Goal: Task Accomplishment & Management: Manage account settings

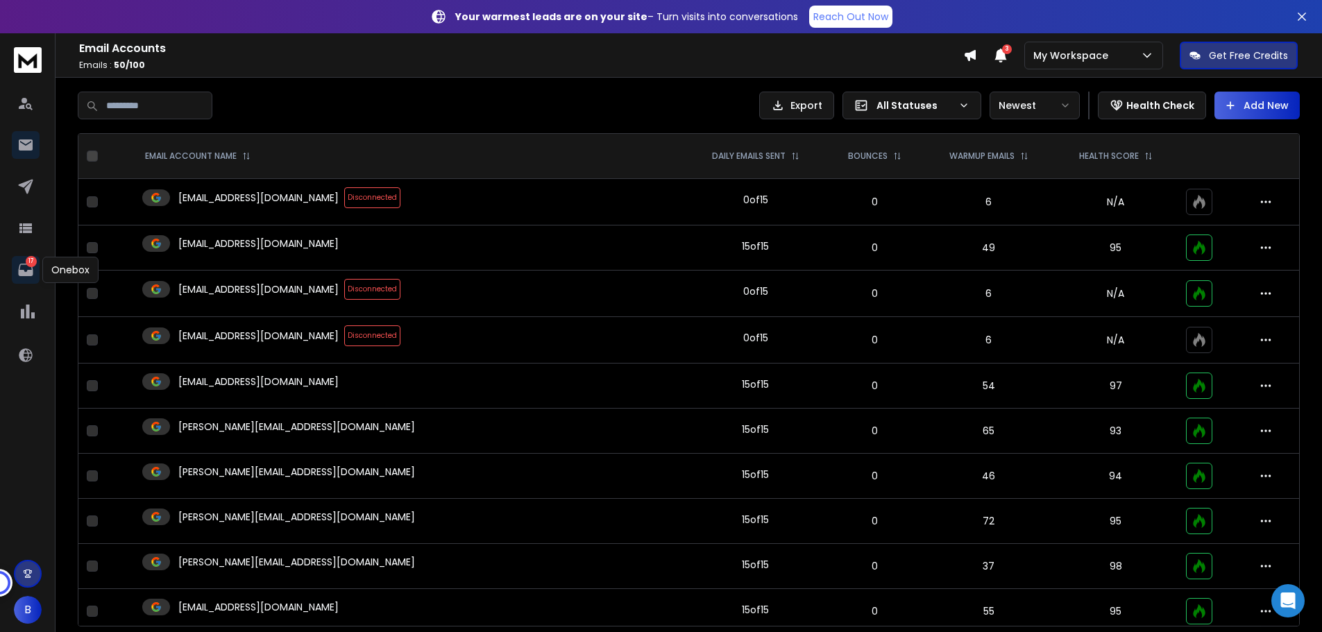
click at [22, 262] on icon at bounding box center [25, 270] width 17 height 17
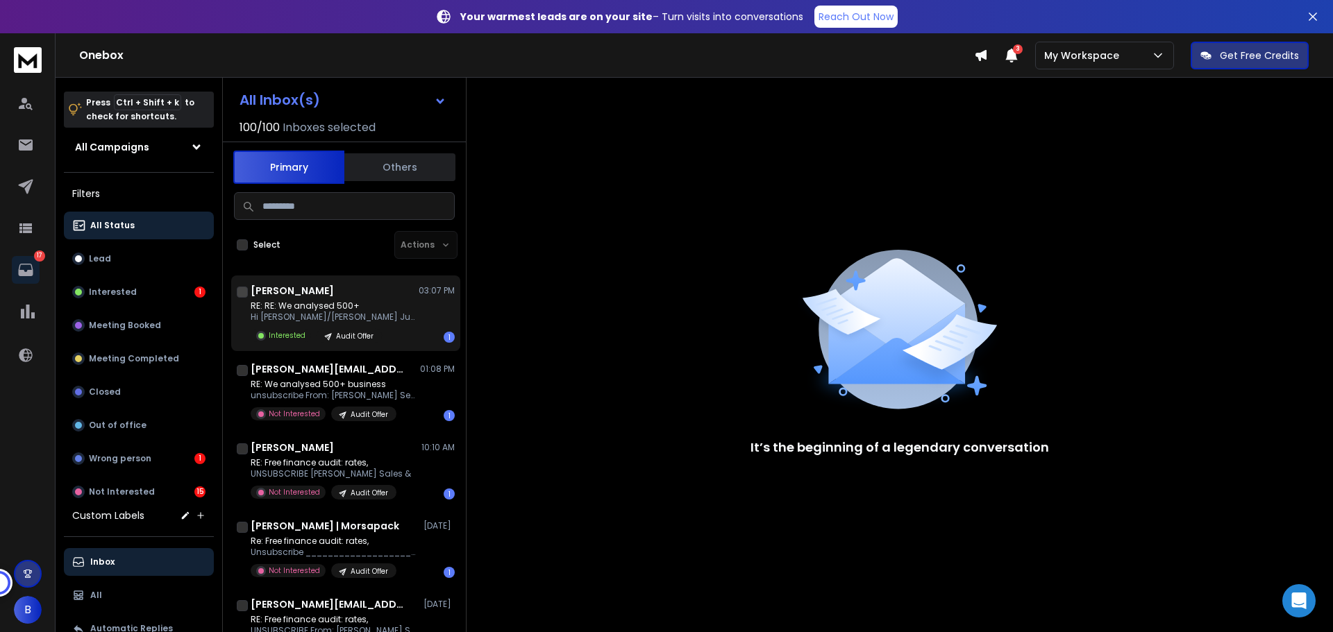
click at [378, 296] on div "[PERSON_NAME] 03:07 PM" at bounding box center [353, 291] width 204 height 14
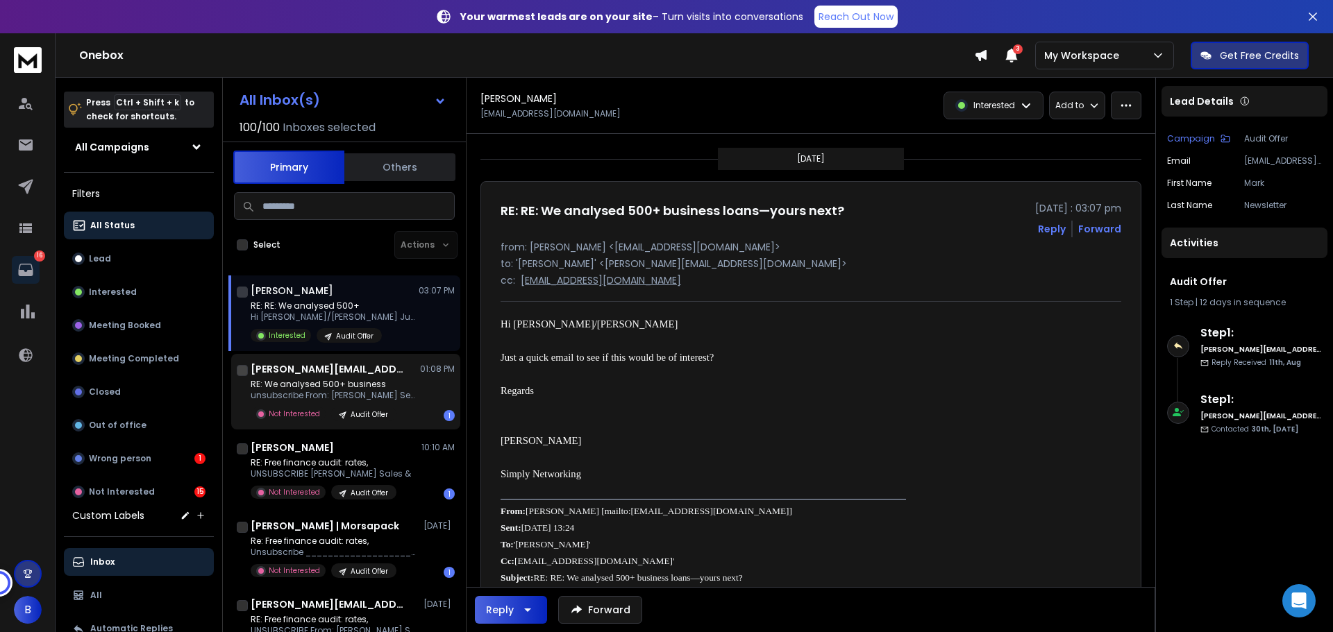
click at [407, 389] on div "RE: We analysed 500+ business unsubscribe From: [PERSON_NAME] Sent: Not Interes…" at bounding box center [353, 400] width 204 height 42
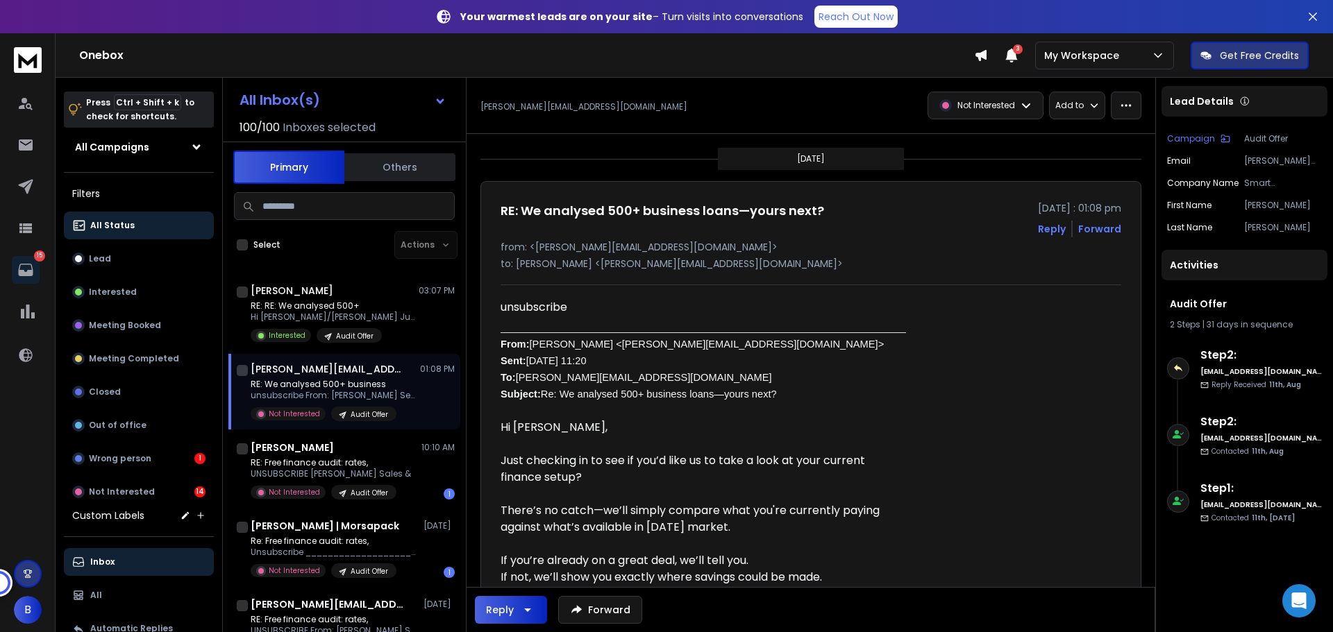
click at [1129, 112] on button "button" at bounding box center [1126, 106] width 31 height 28
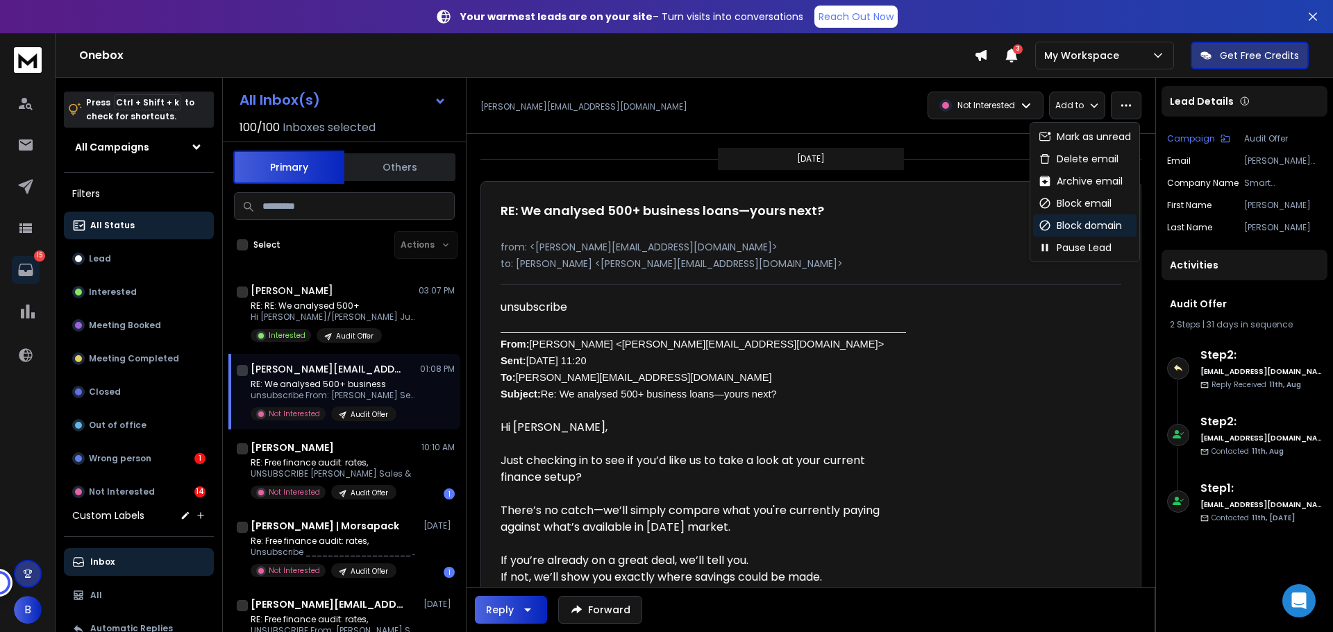
click at [1096, 223] on div "Block domain" at bounding box center [1079, 226] width 83 height 14
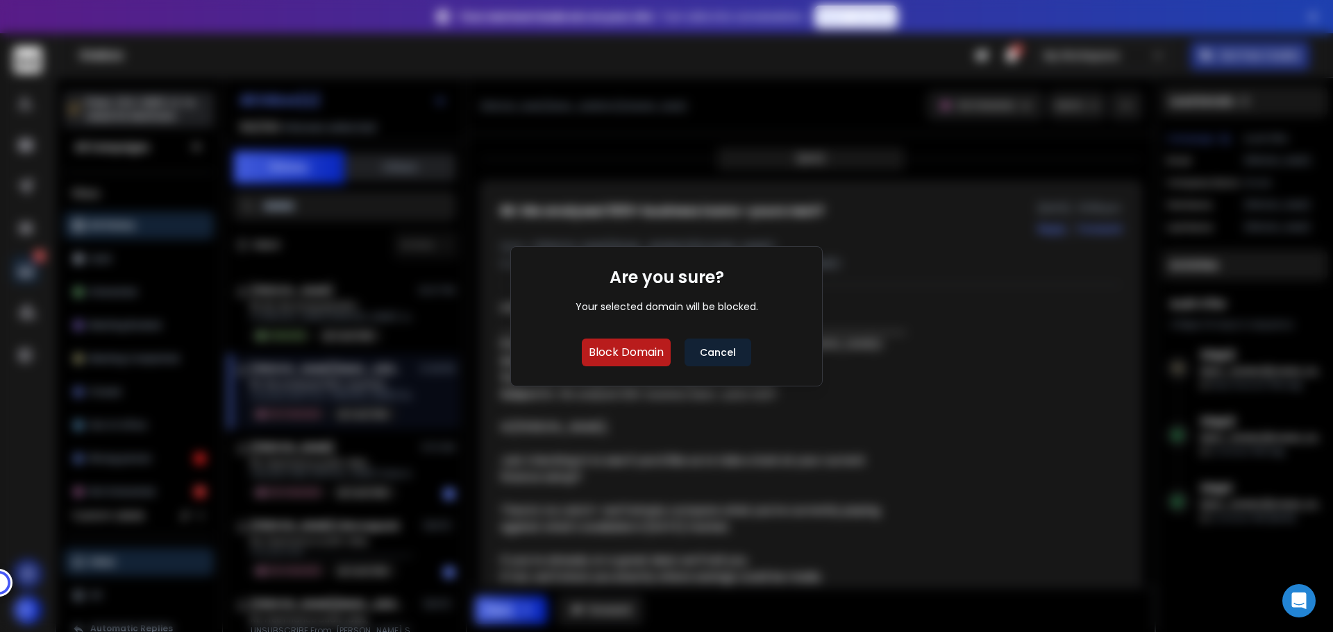
click at [627, 355] on button "Block Domain" at bounding box center [626, 353] width 89 height 28
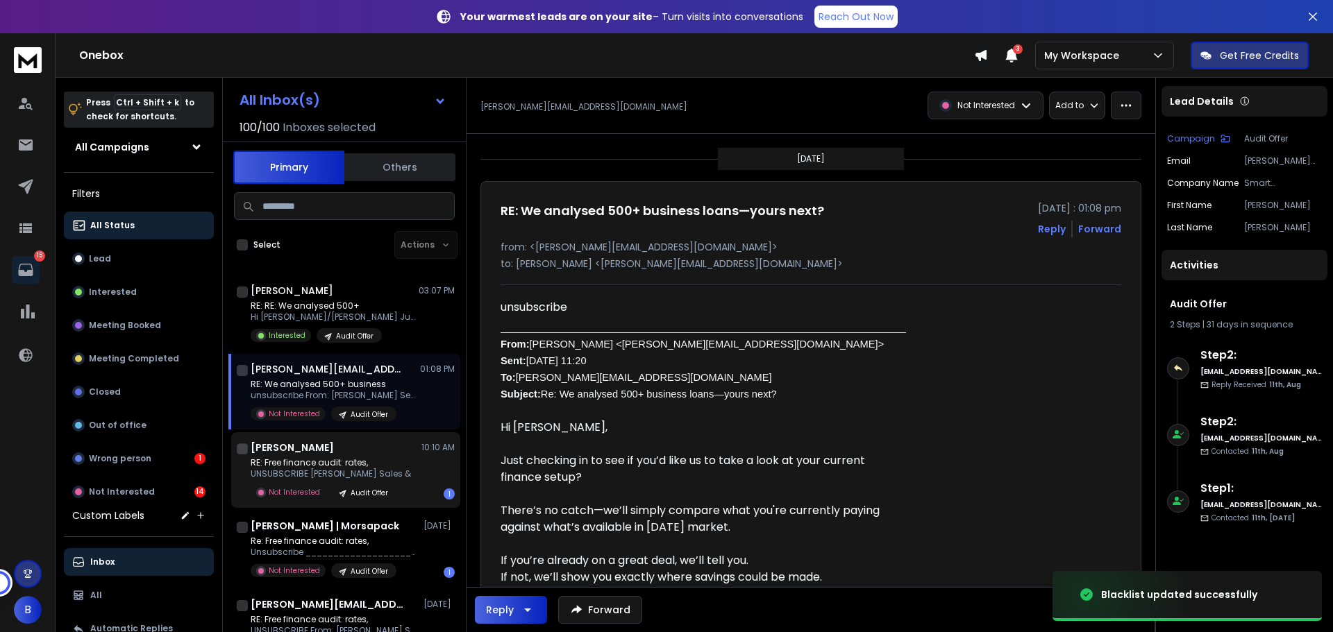
click at [395, 467] on p "RE: Free finance audit: rates," at bounding box center [331, 462] width 160 height 11
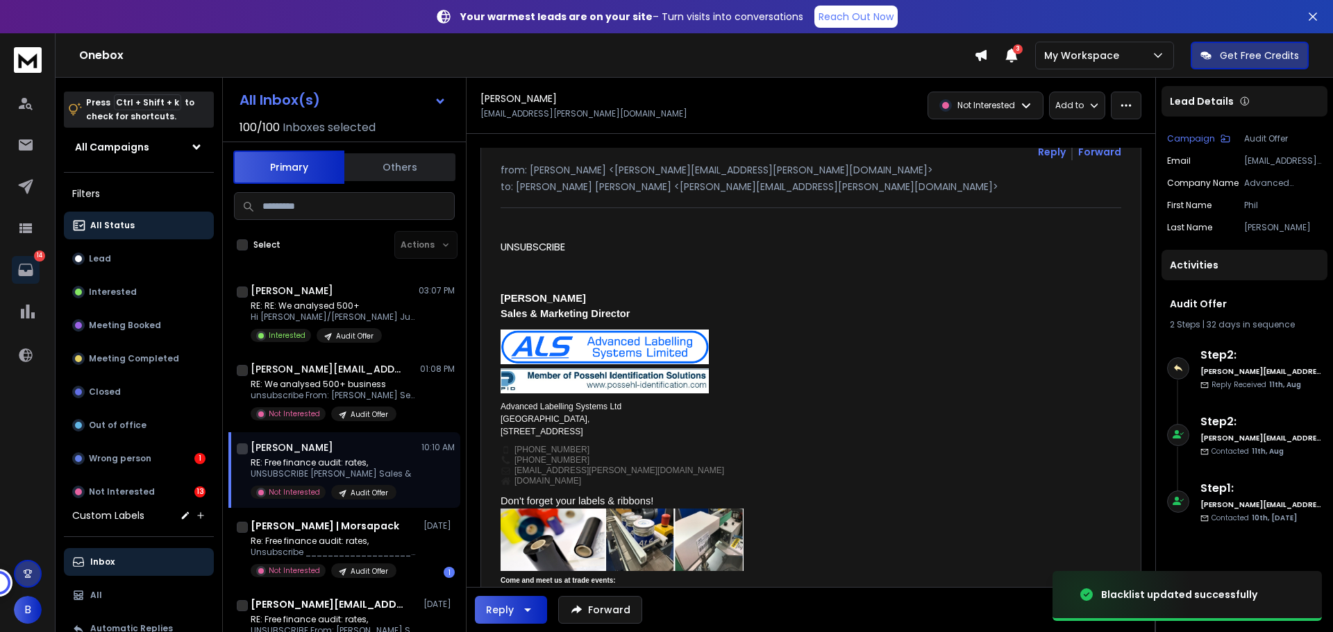
scroll to position [69, 0]
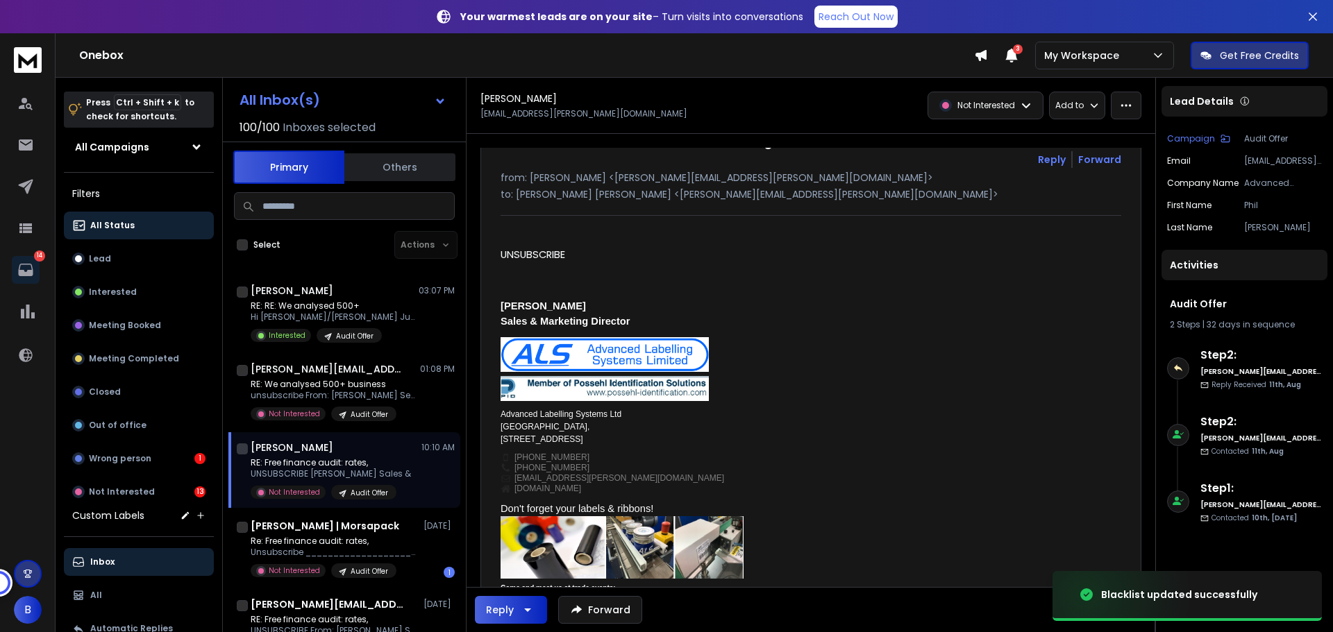
click at [1125, 102] on icon "button" at bounding box center [1126, 105] width 12 height 12
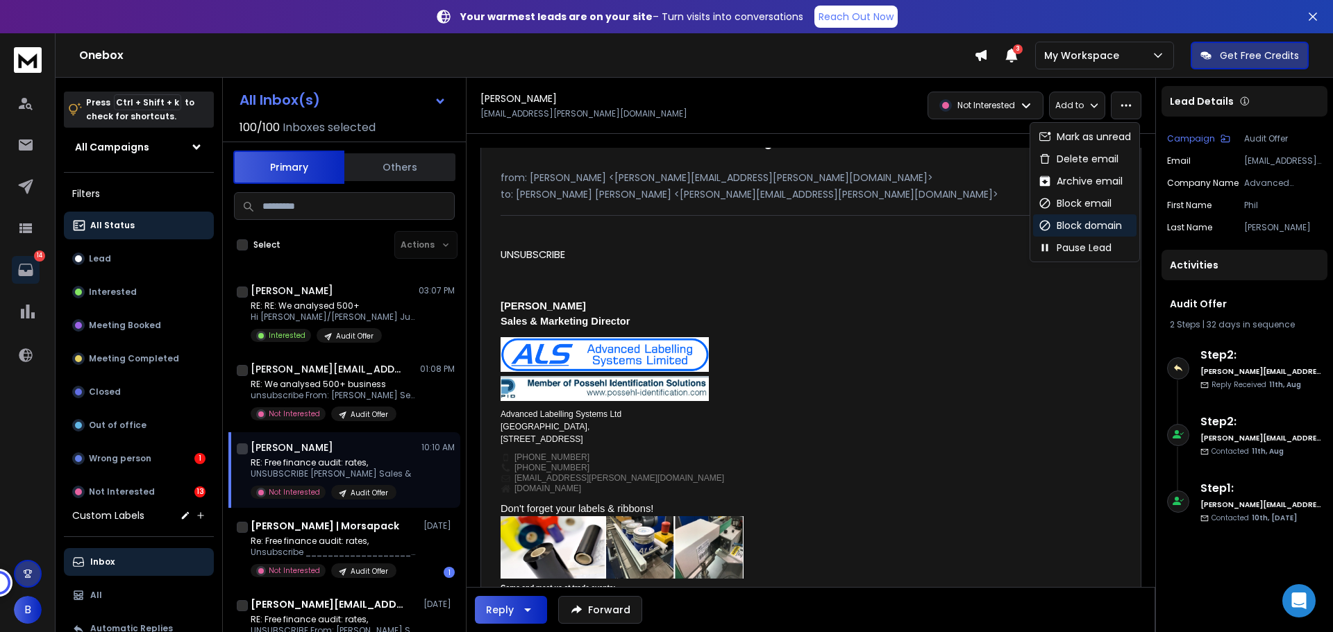
click at [1085, 226] on div "Block domain" at bounding box center [1079, 226] width 83 height 14
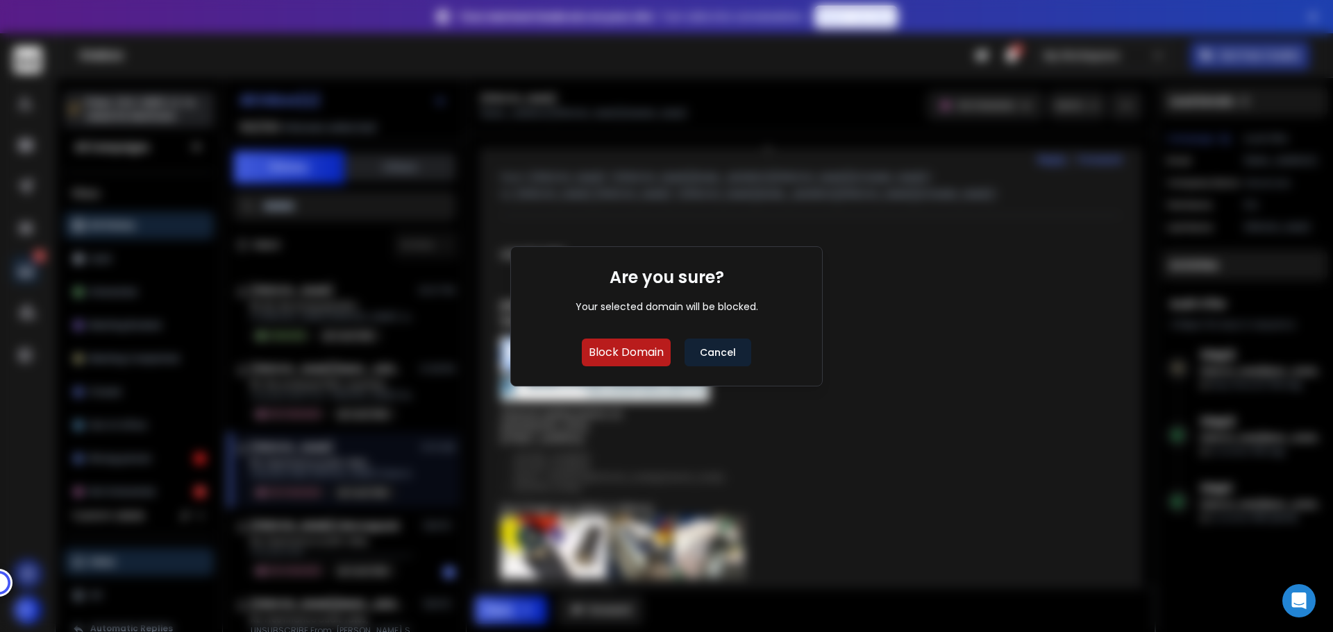
click at [652, 353] on button "Block Domain" at bounding box center [626, 353] width 89 height 28
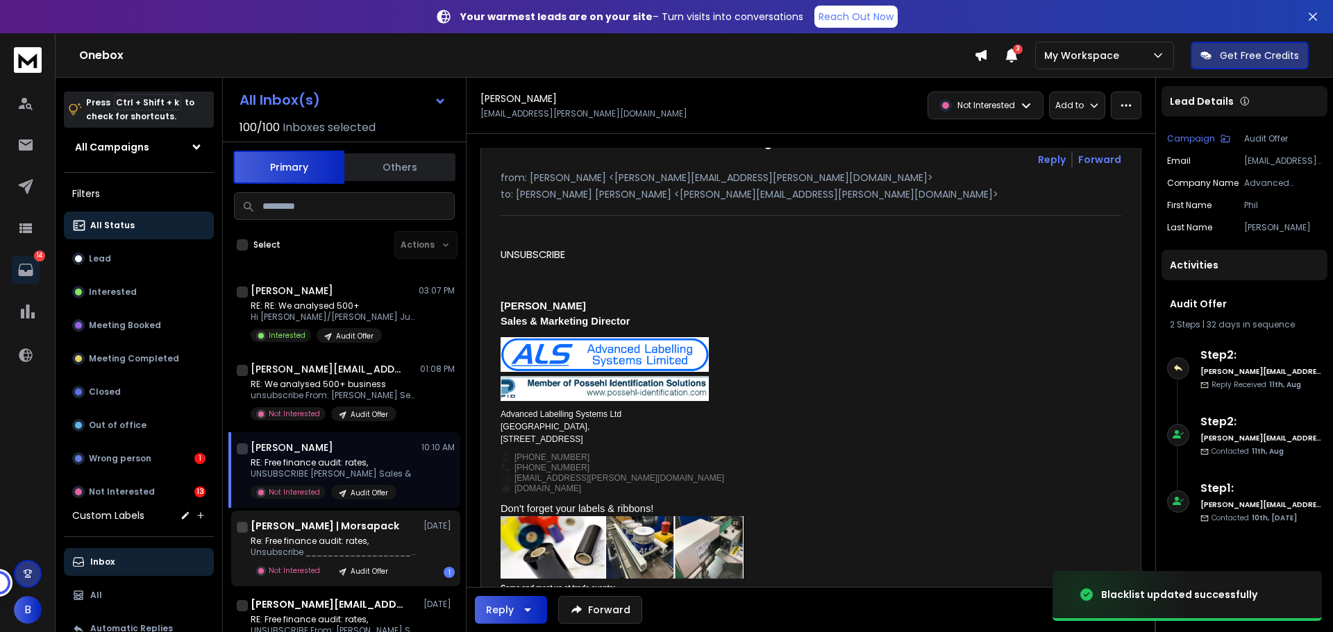
click at [415, 541] on p "Re: Free finance audit: rates," at bounding box center [334, 541] width 167 height 11
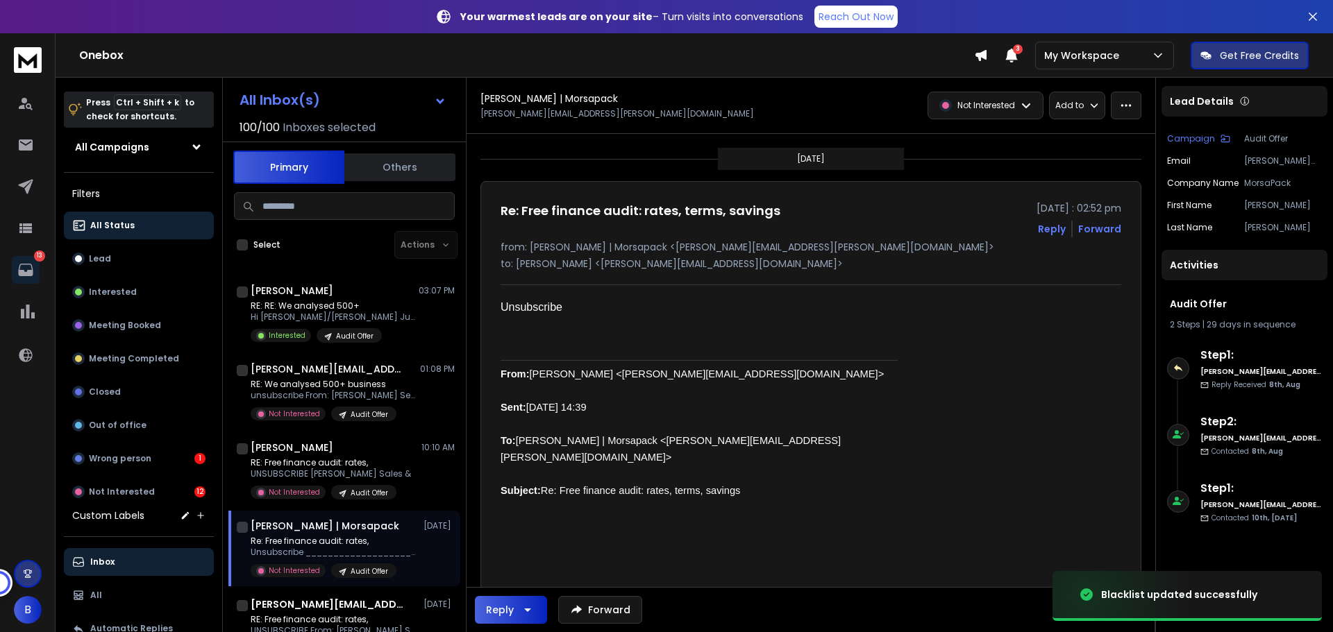
click at [1123, 107] on icon "button" at bounding box center [1126, 105] width 12 height 12
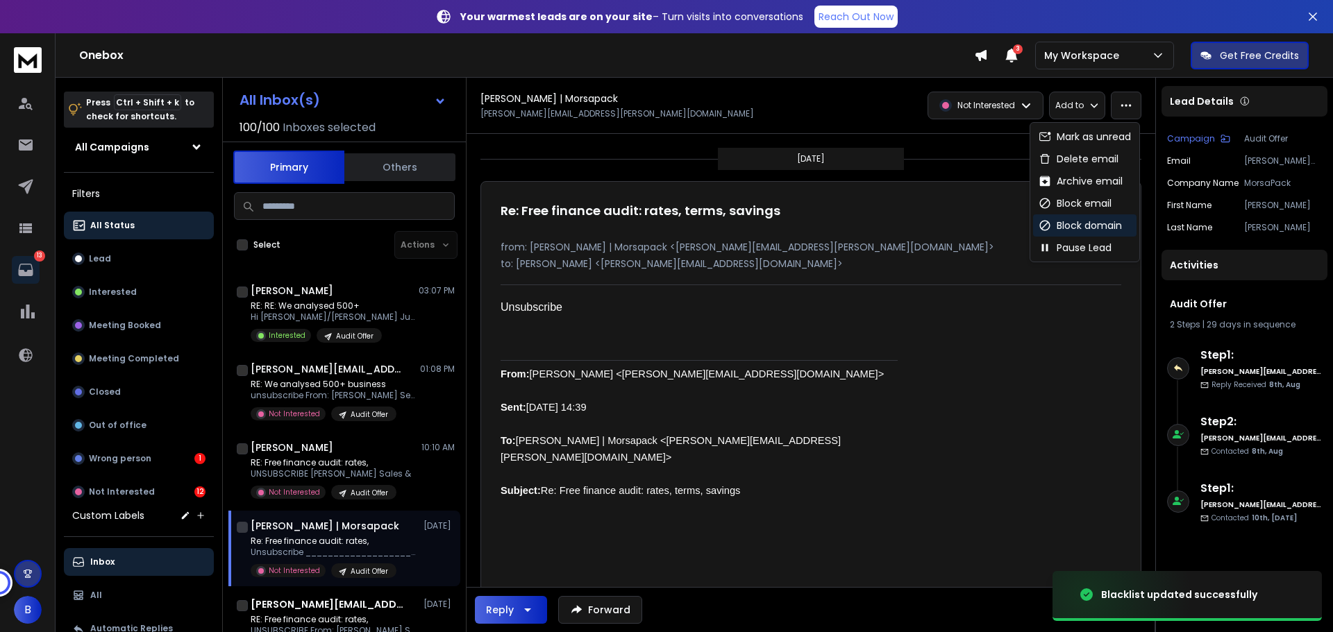
click at [1052, 228] on div "Block domain" at bounding box center [1079, 226] width 83 height 14
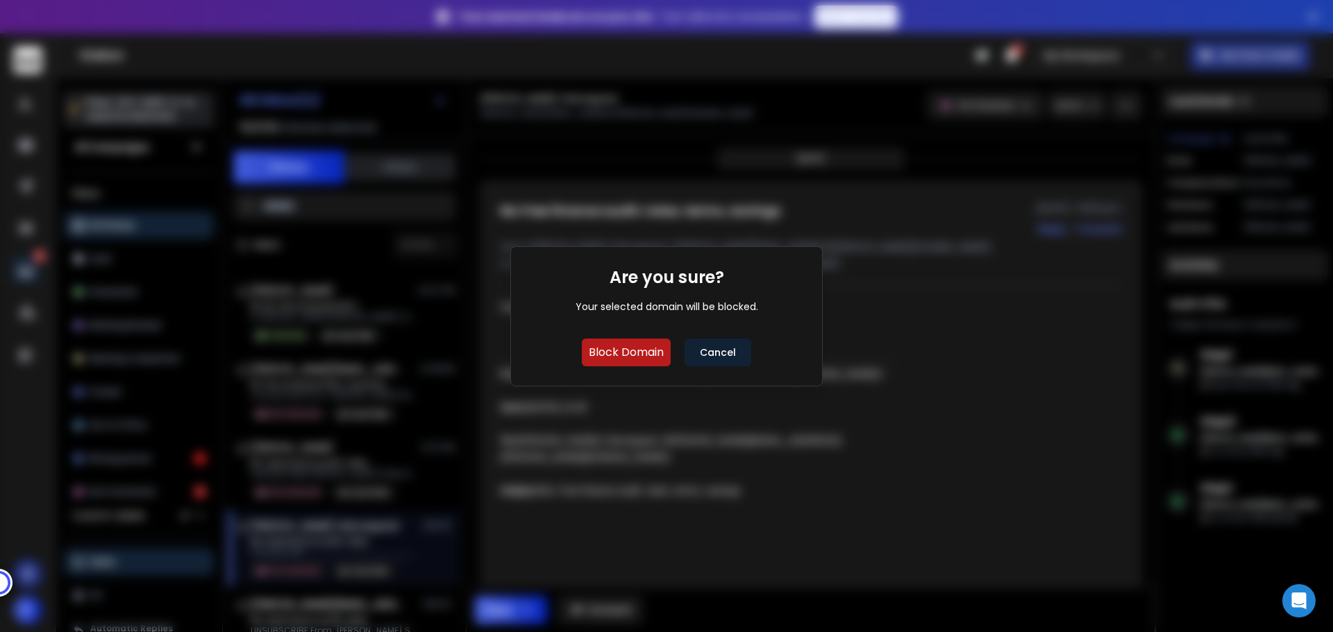
click at [616, 348] on button "Block Domain" at bounding box center [626, 353] width 89 height 28
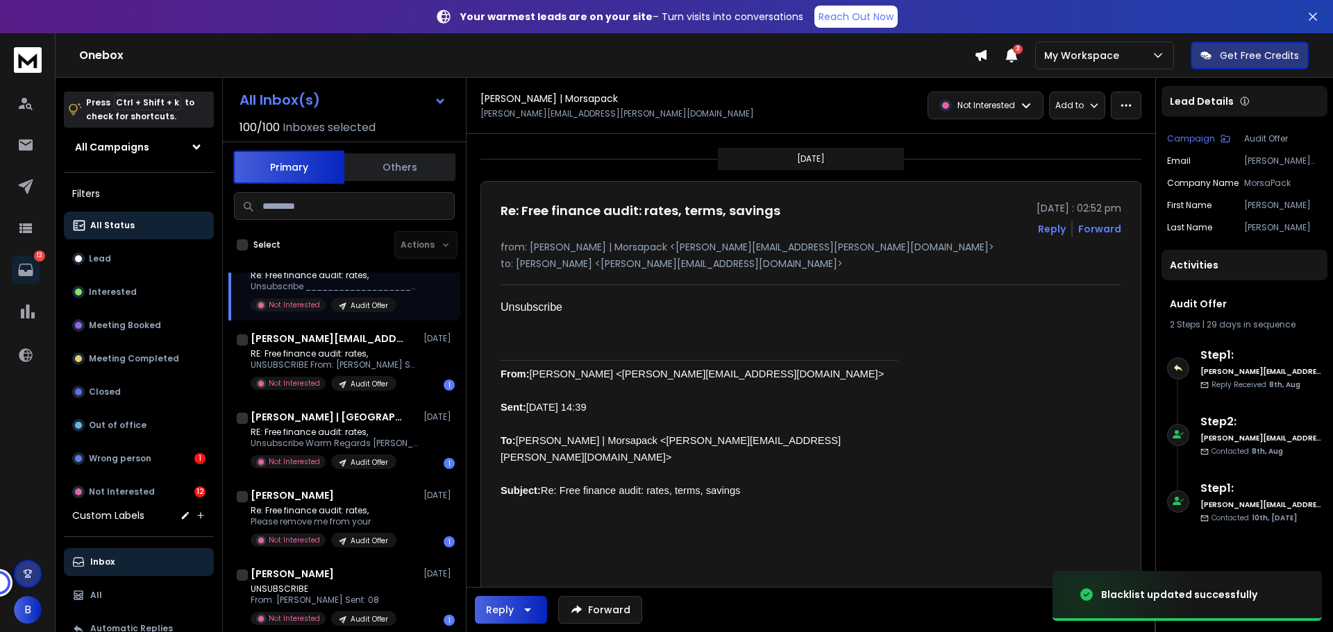
scroll to position [278, 0]
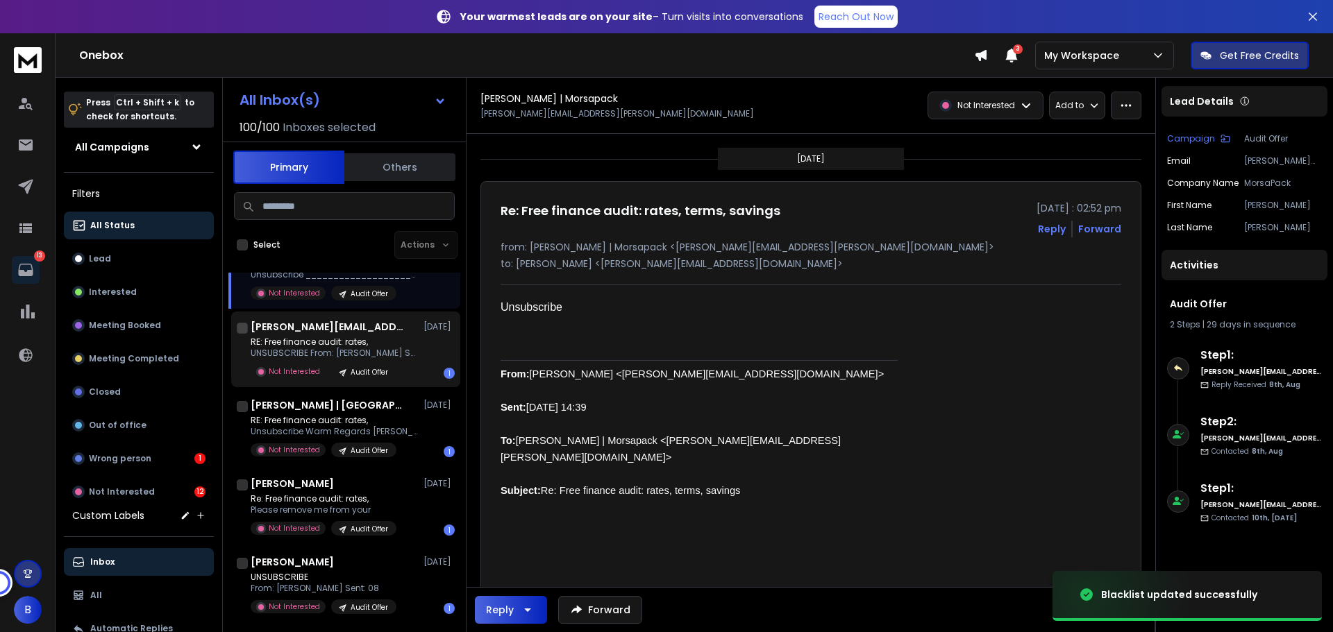
click at [421, 337] on div "RE: Free finance audit: rates, UNSUBSCRIBE From: [PERSON_NAME] Sent: Not Intere…" at bounding box center [353, 358] width 204 height 42
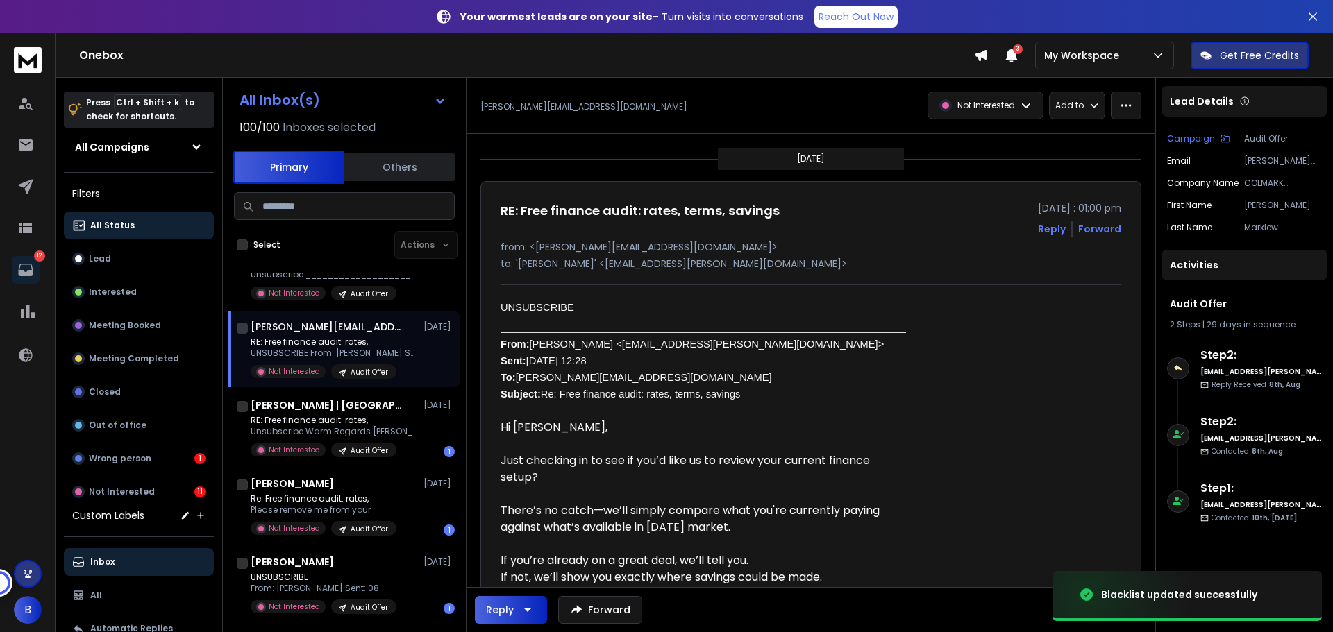
click at [1134, 110] on button "button" at bounding box center [1126, 106] width 31 height 28
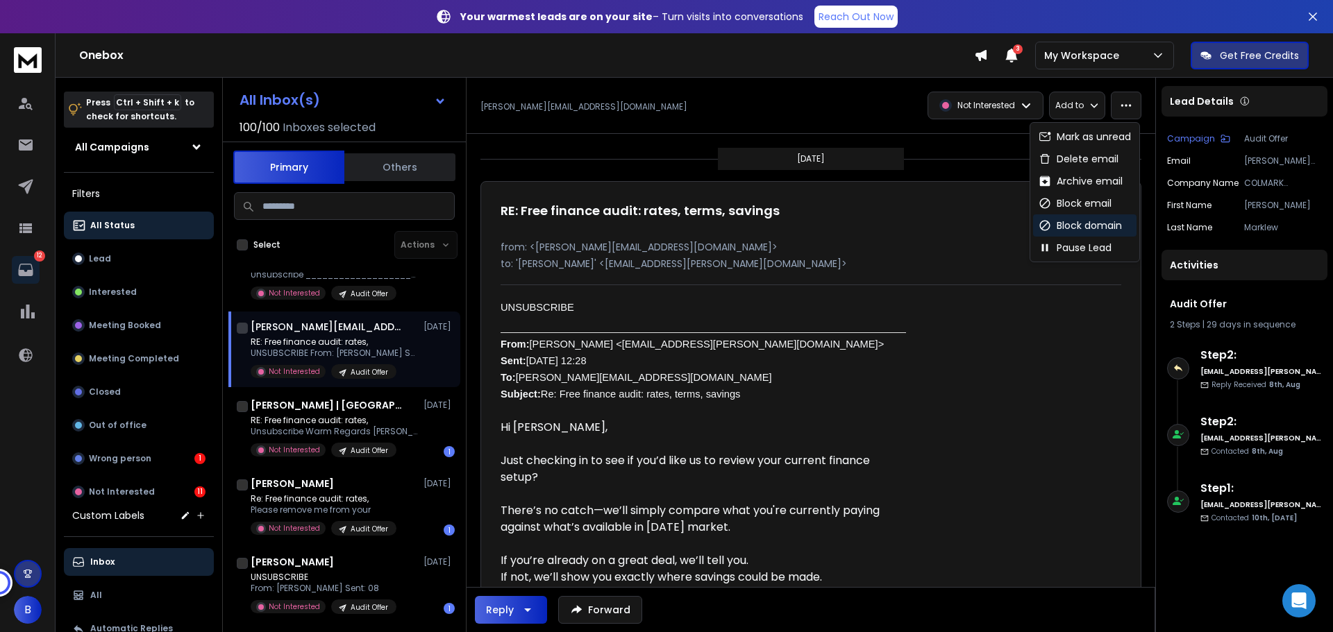
click at [1099, 222] on div "Block domain" at bounding box center [1079, 226] width 83 height 14
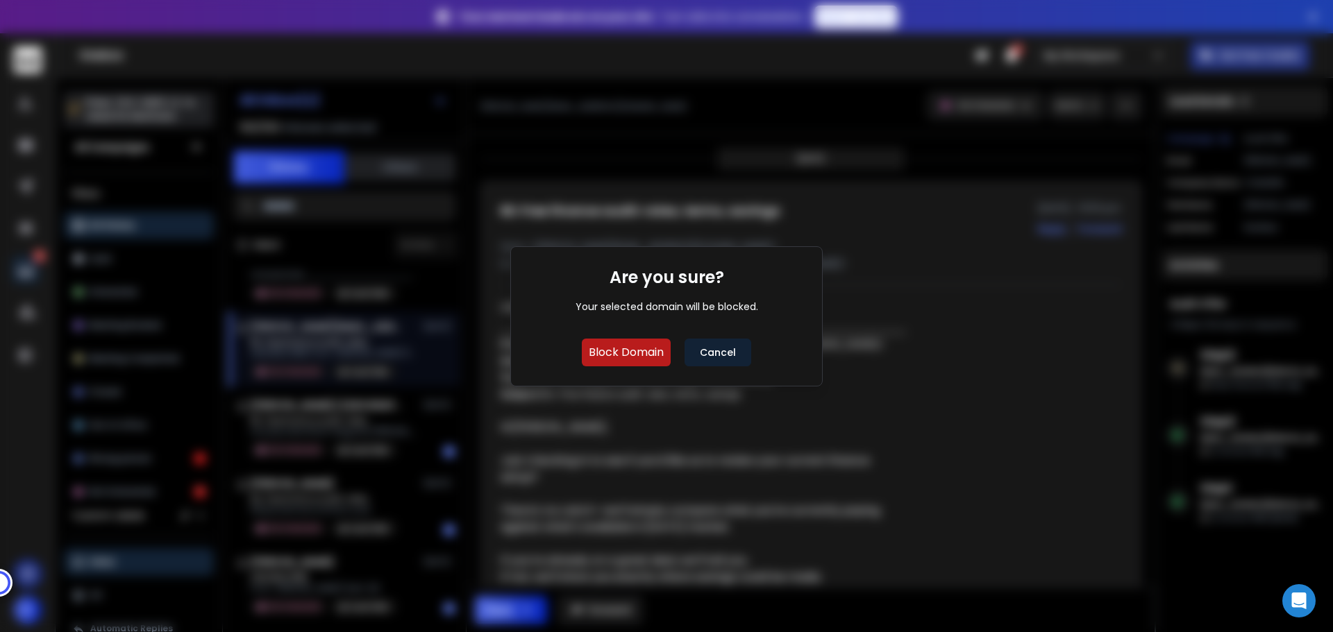
click at [641, 355] on button "Block Domain" at bounding box center [626, 353] width 89 height 28
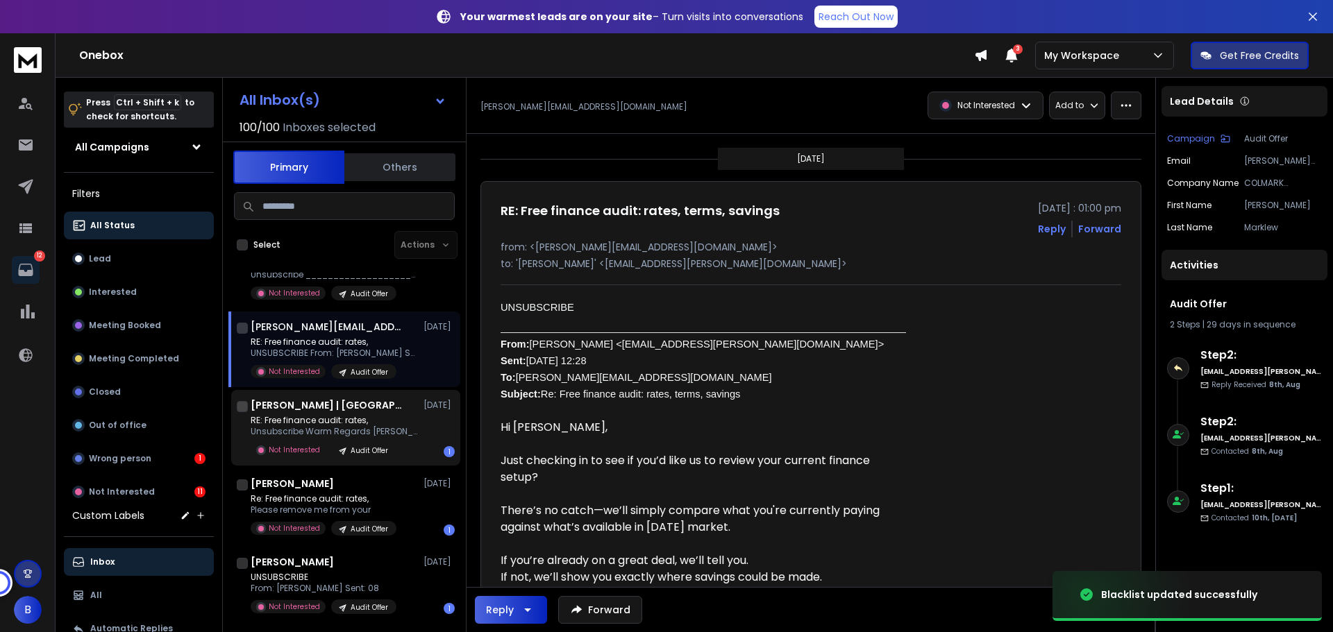
click at [410, 427] on p "Unsubscribe Warm Regards [PERSON_NAME]" at bounding box center [334, 431] width 167 height 11
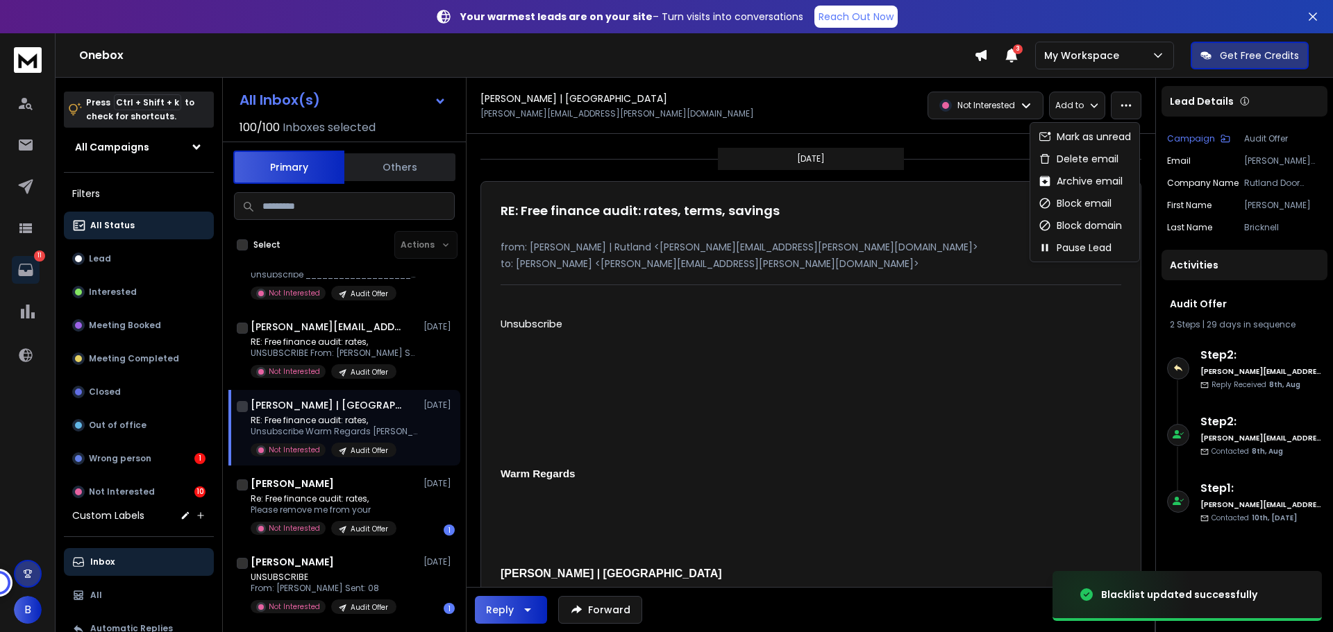
click at [1133, 108] on button "button" at bounding box center [1126, 106] width 31 height 28
click at [1097, 228] on div "Block domain" at bounding box center [1079, 226] width 83 height 14
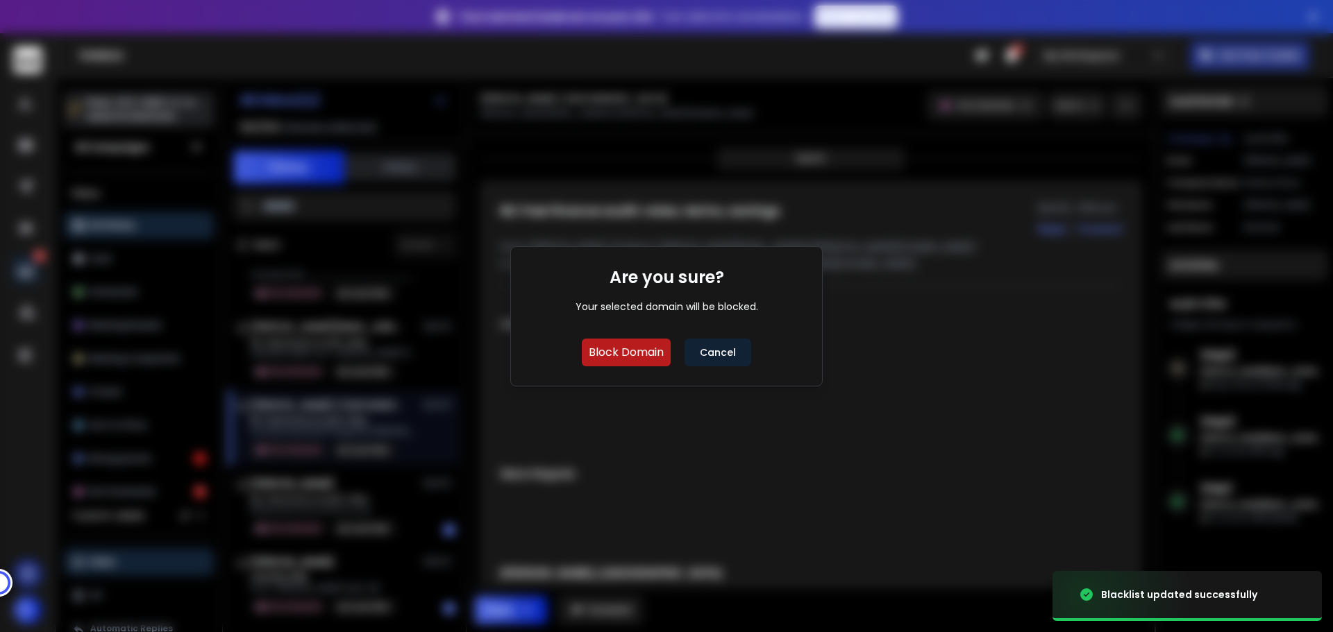
click at [600, 353] on button "Block Domain" at bounding box center [626, 353] width 89 height 28
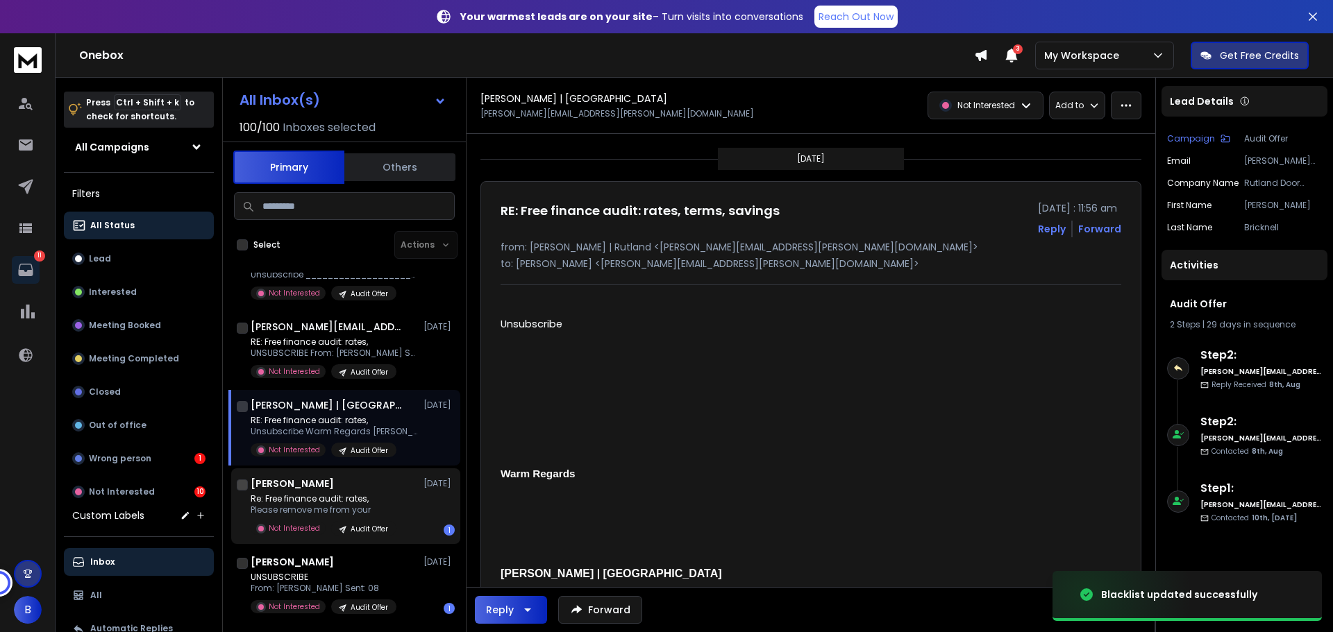
click at [403, 495] on div "Re: Free finance audit: rates, Please remove me from your Not Interested Audit …" at bounding box center [353, 515] width 204 height 42
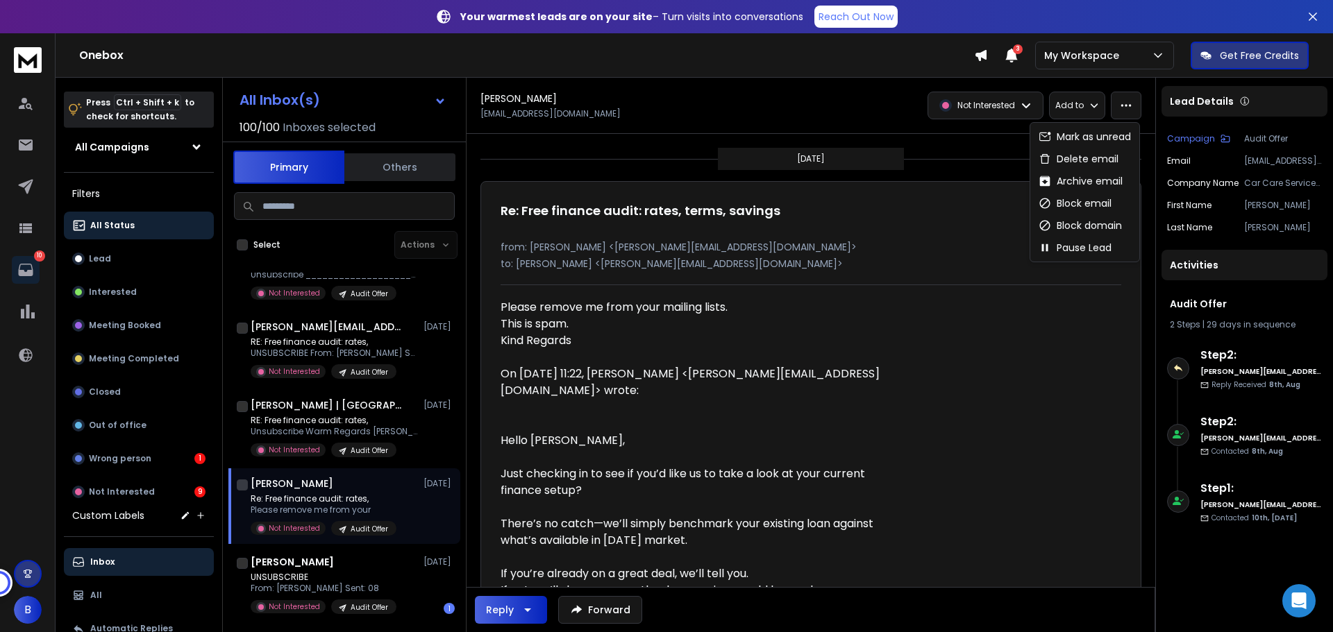
click at [1127, 108] on icon "button" at bounding box center [1126, 105] width 12 height 12
click at [1085, 225] on div "Block domain" at bounding box center [1079, 226] width 83 height 14
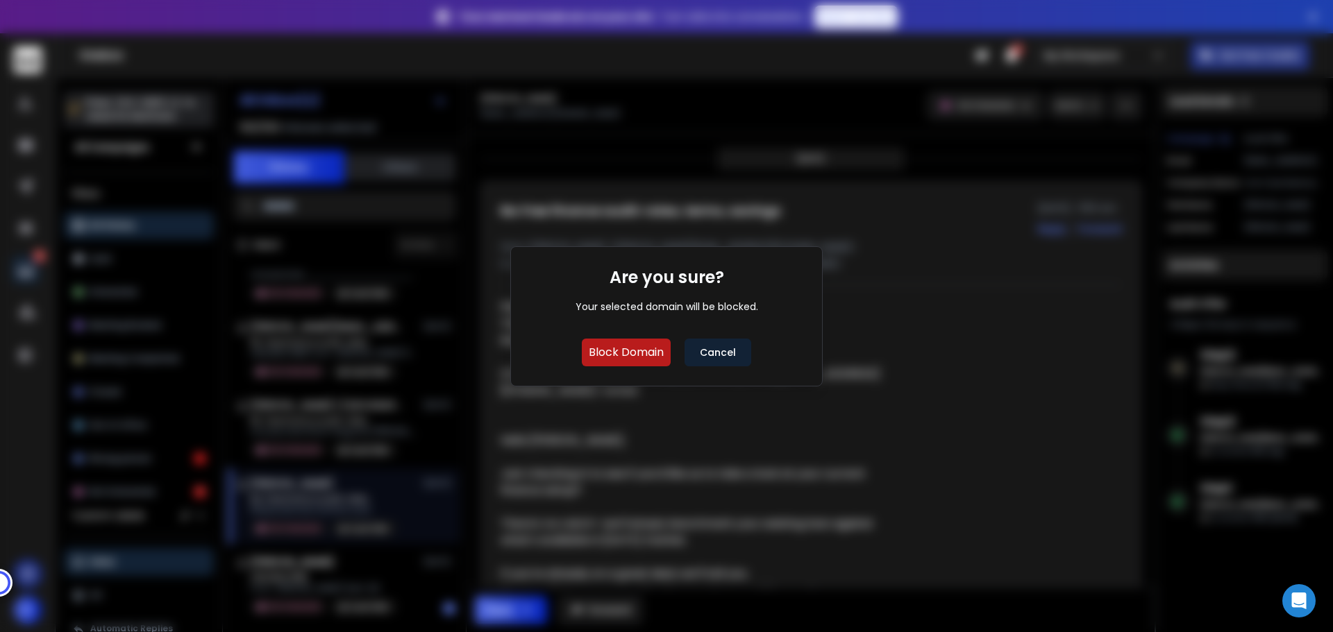
click at [597, 353] on button "Block Domain" at bounding box center [626, 353] width 89 height 28
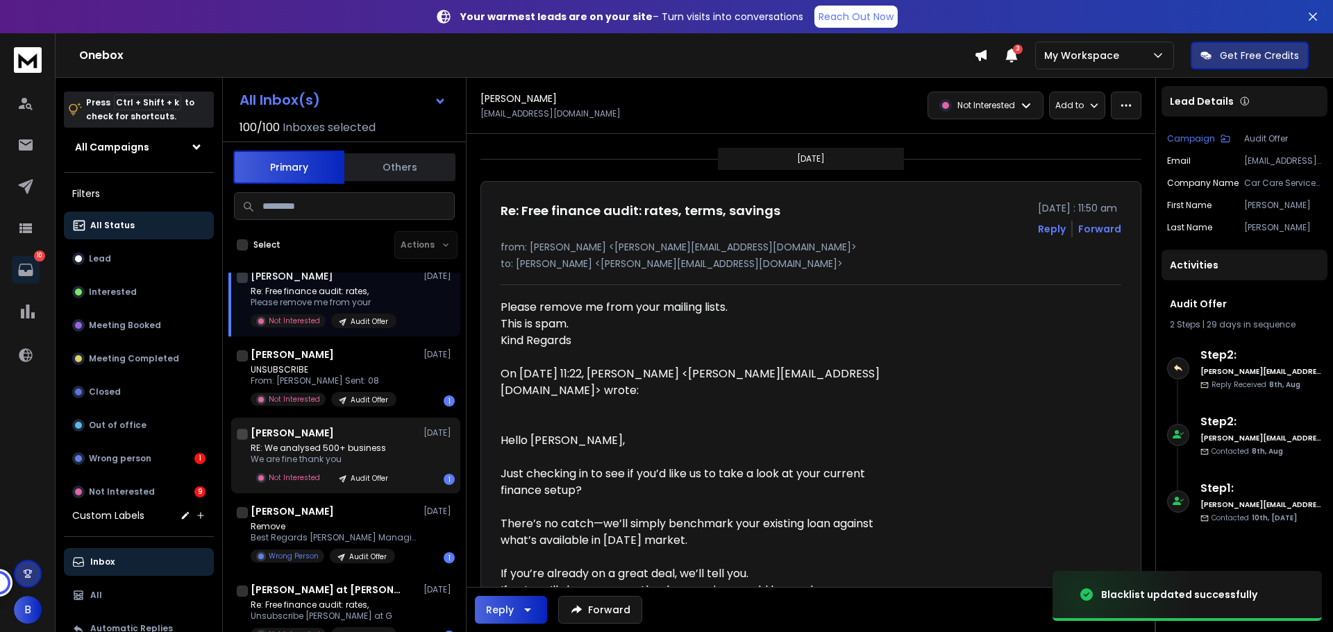
scroll to position [486, 0]
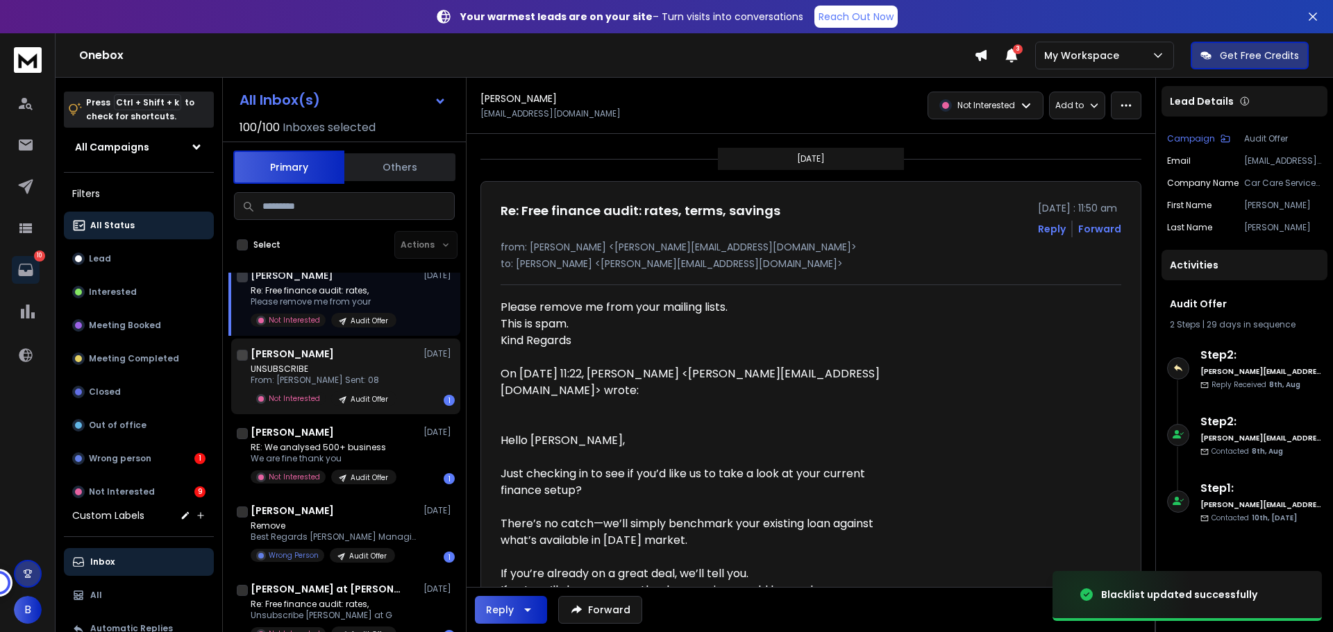
click at [388, 373] on p "UNSUBSCRIBE" at bounding box center [324, 369] width 146 height 11
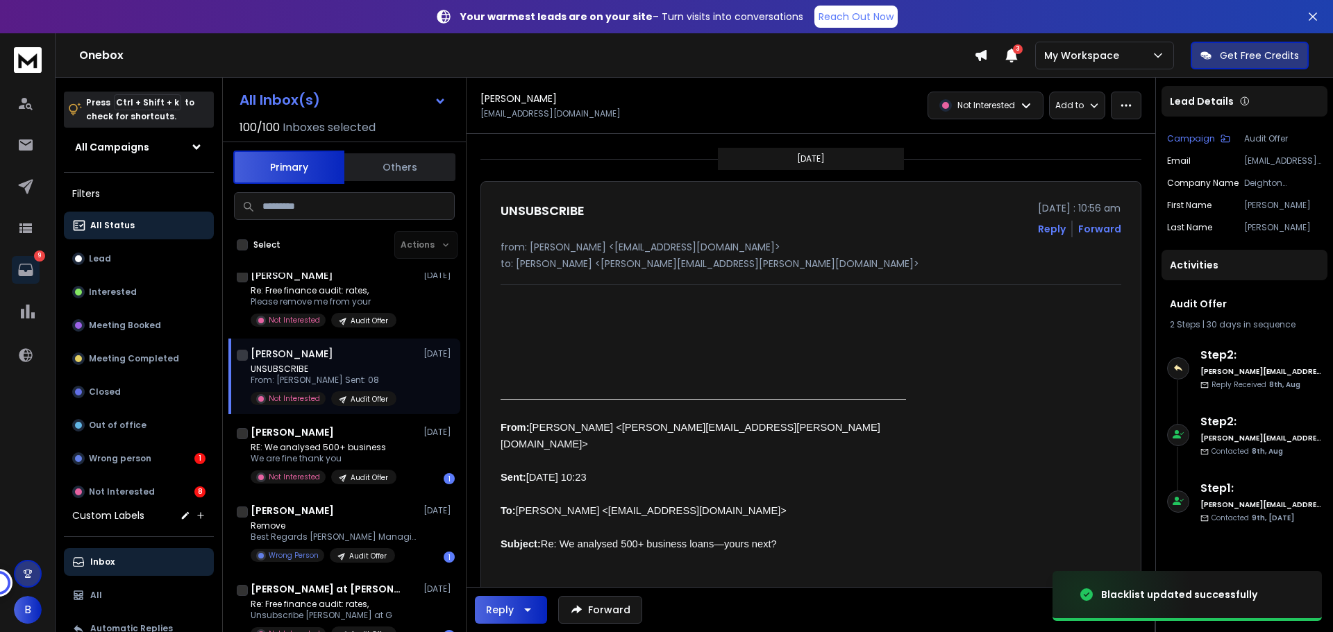
click at [1127, 107] on icon "button" at bounding box center [1126, 105] width 12 height 12
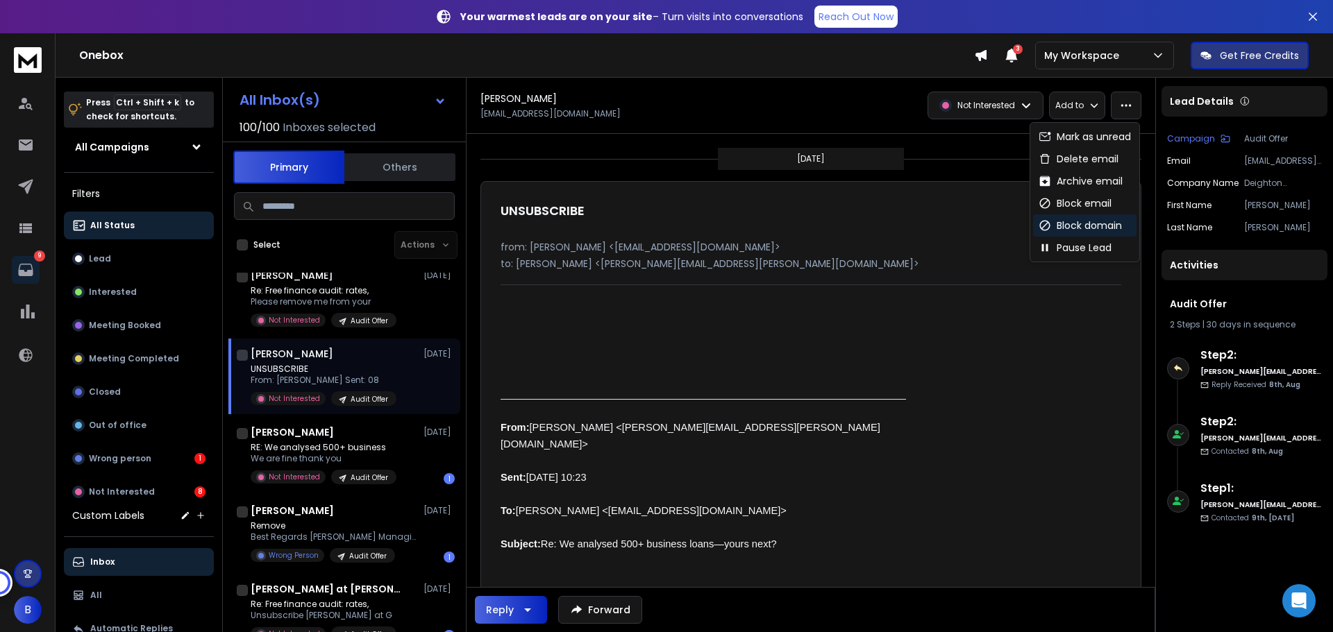
click at [1058, 225] on div "Block domain" at bounding box center [1079, 226] width 83 height 14
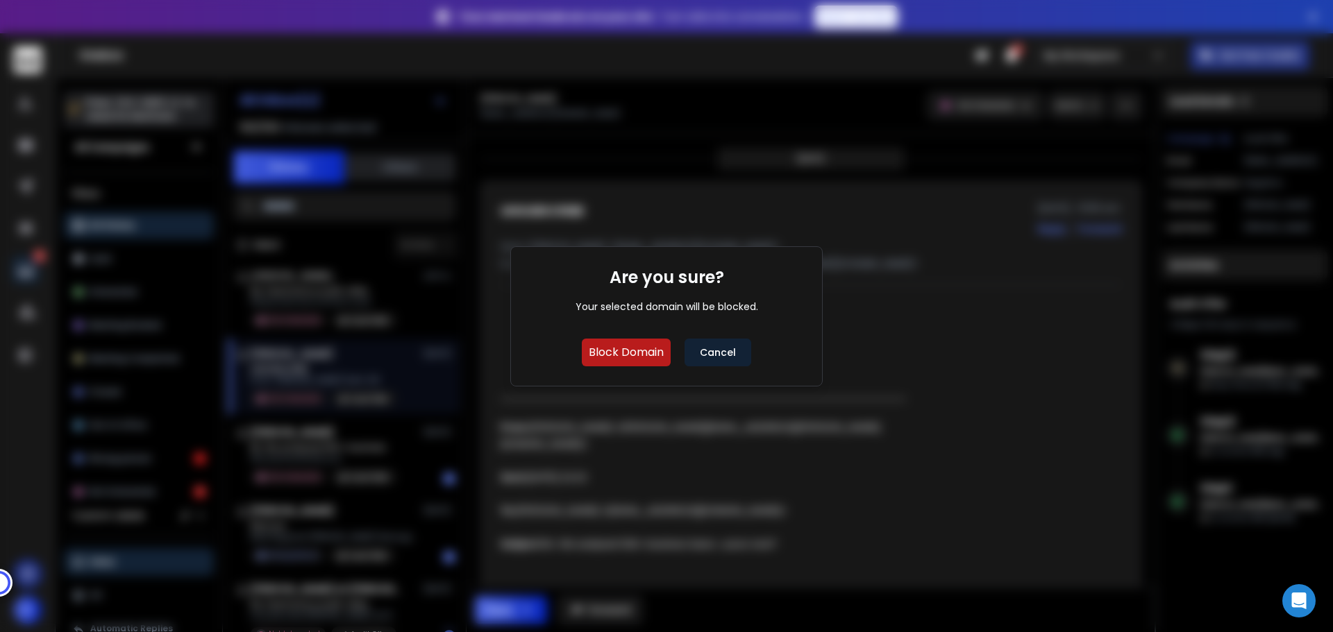
click at [592, 351] on button "Block Domain" at bounding box center [626, 353] width 89 height 28
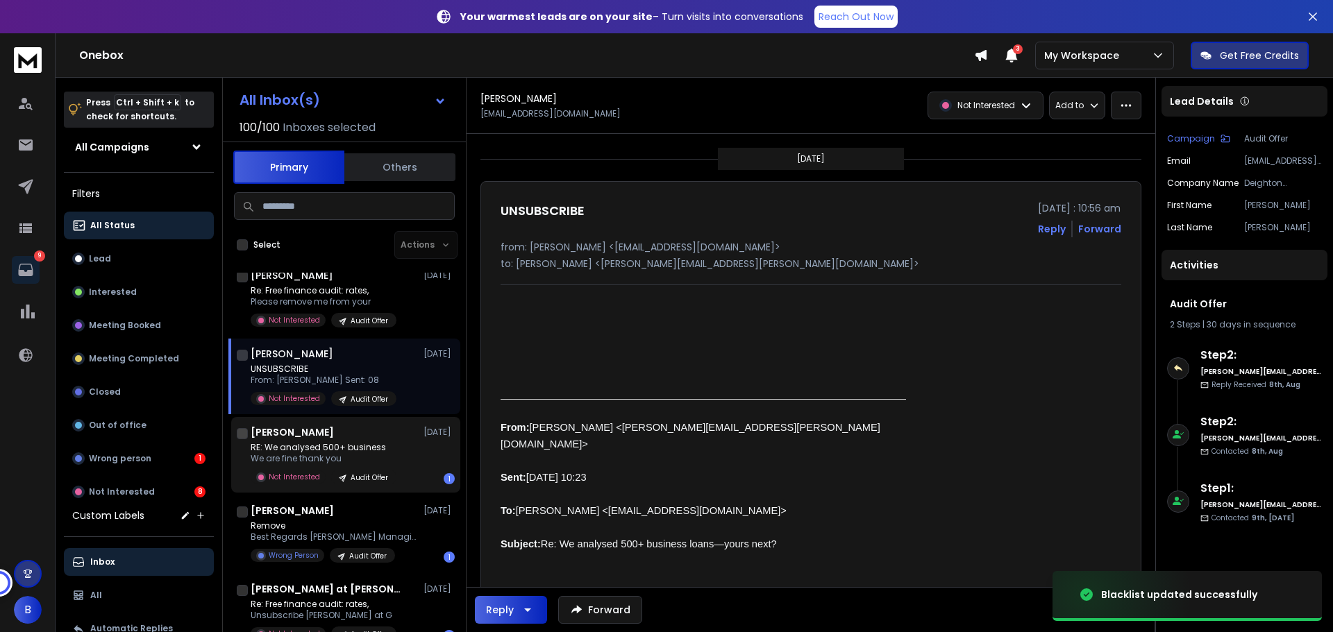
click at [406, 454] on div "RE: We analysed 500+ business We are fine thank you Not Interested Audit Offer 1" at bounding box center [353, 463] width 204 height 42
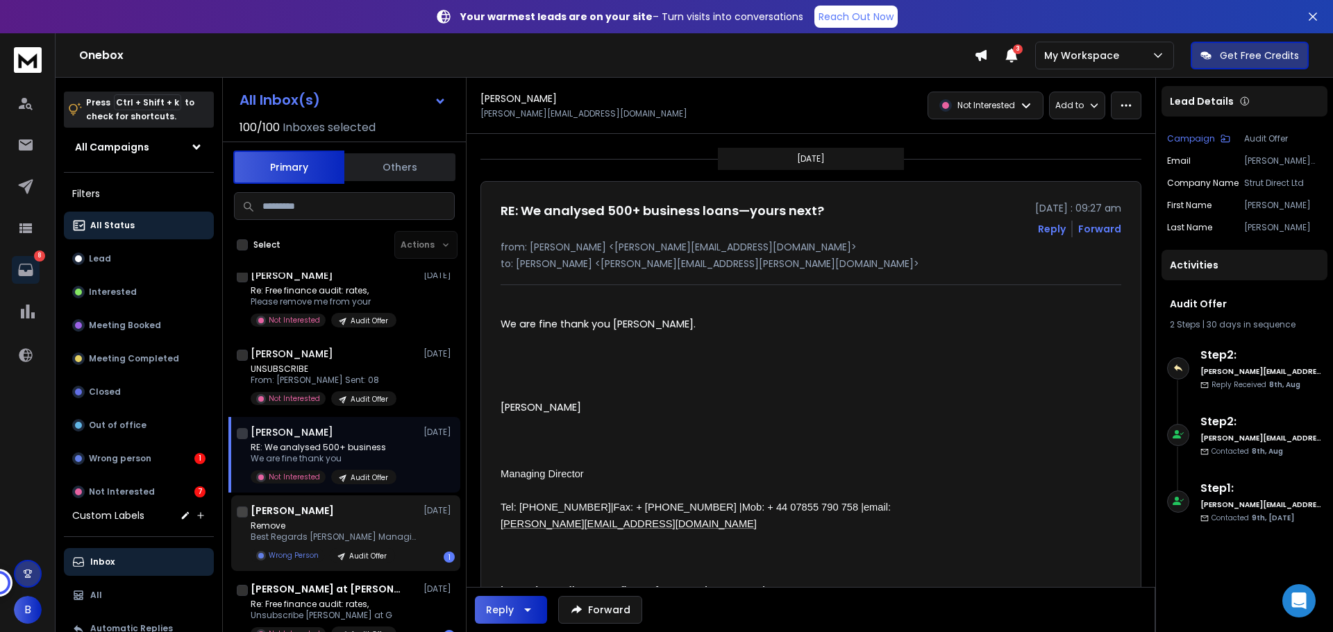
click at [385, 516] on div "[PERSON_NAME] [DATE]" at bounding box center [353, 511] width 204 height 14
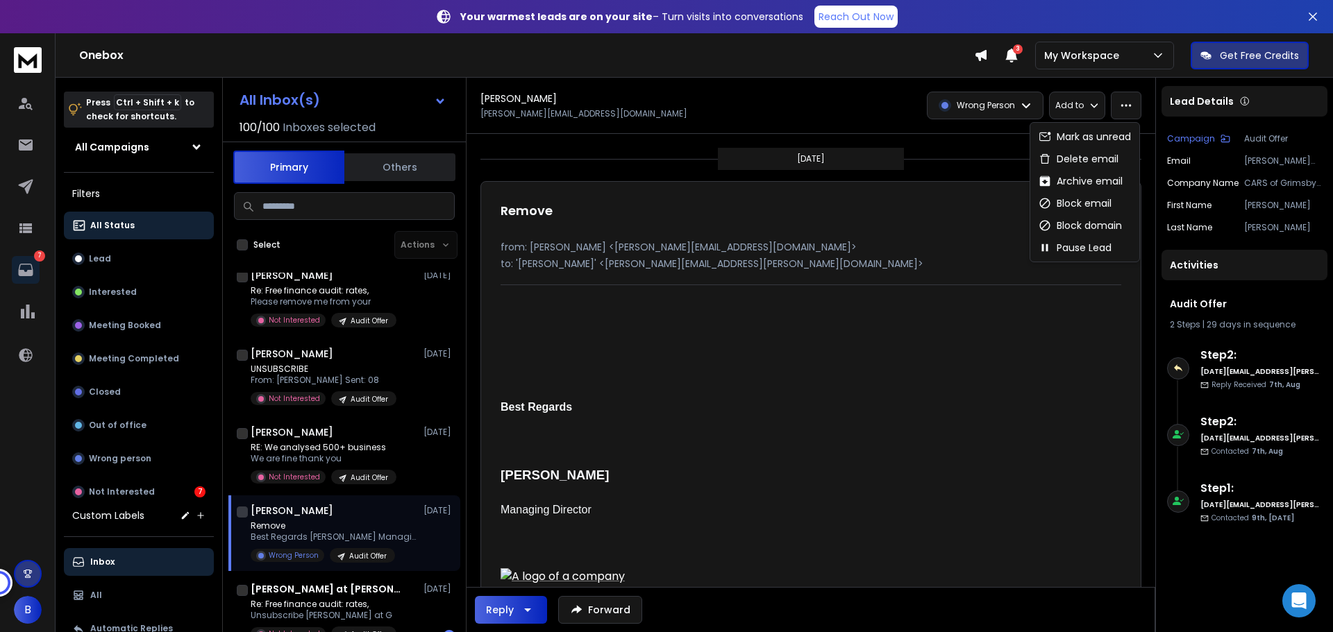
click at [1125, 105] on icon "button" at bounding box center [1126, 105] width 12 height 12
click at [1092, 223] on div "Block domain" at bounding box center [1079, 226] width 83 height 14
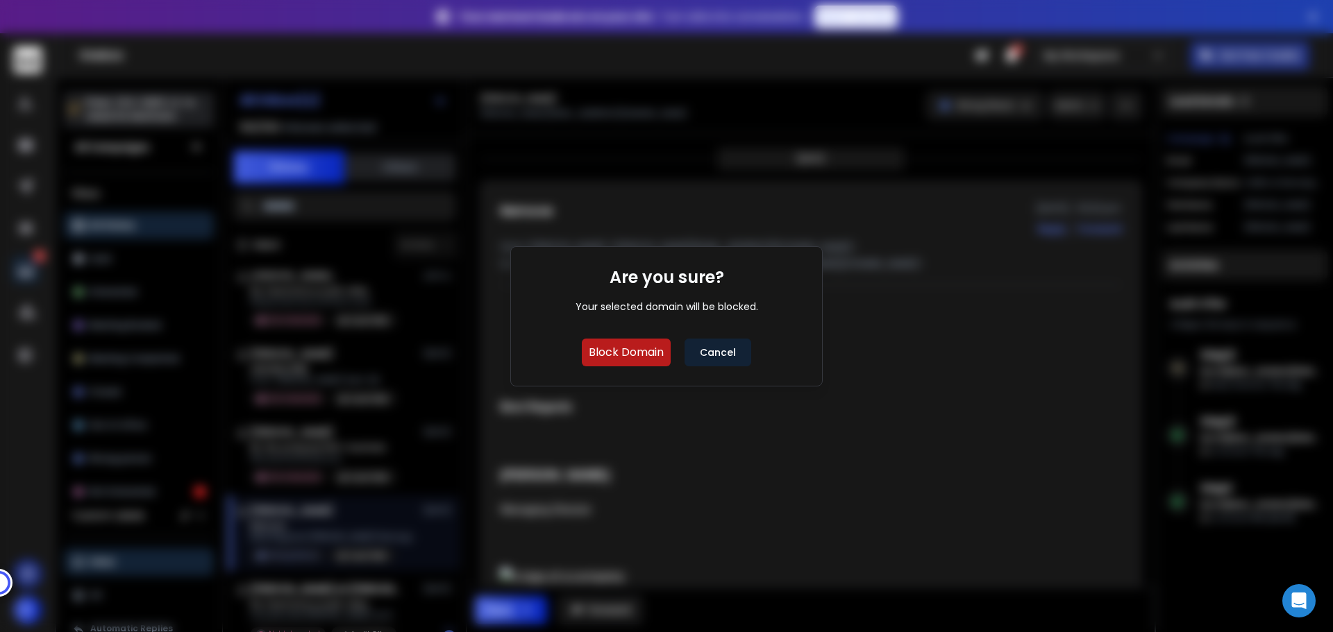
click at [585, 353] on button "Block Domain" at bounding box center [626, 353] width 89 height 28
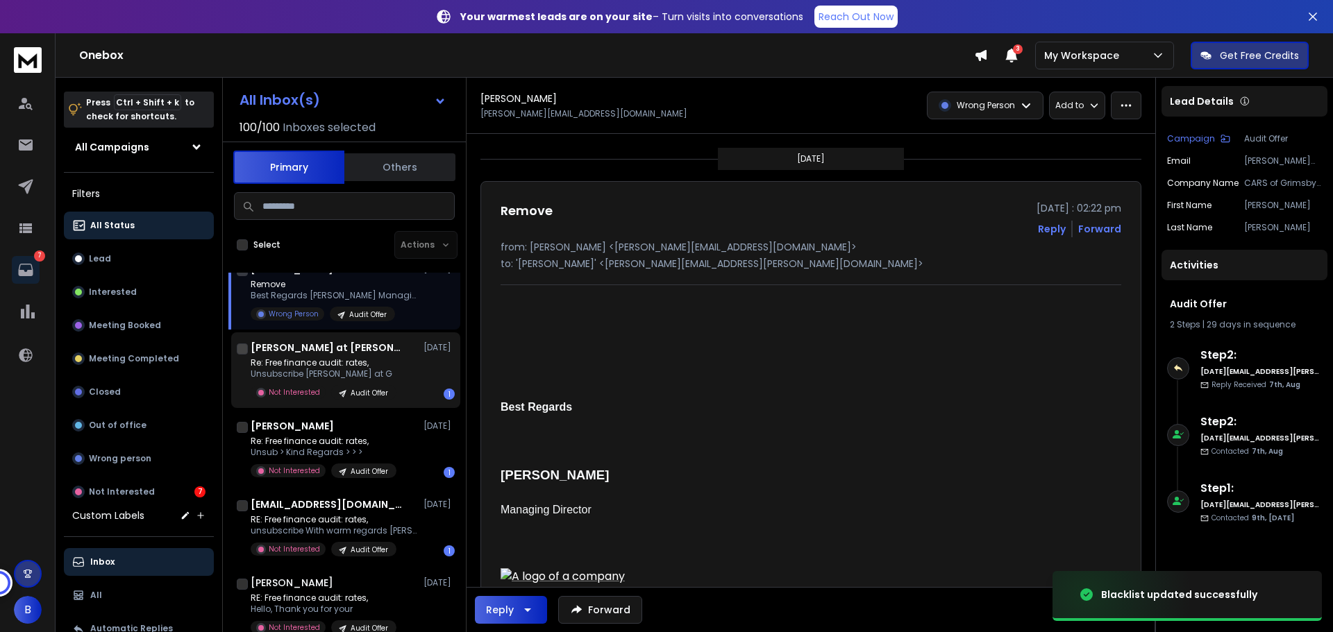
scroll to position [694, 0]
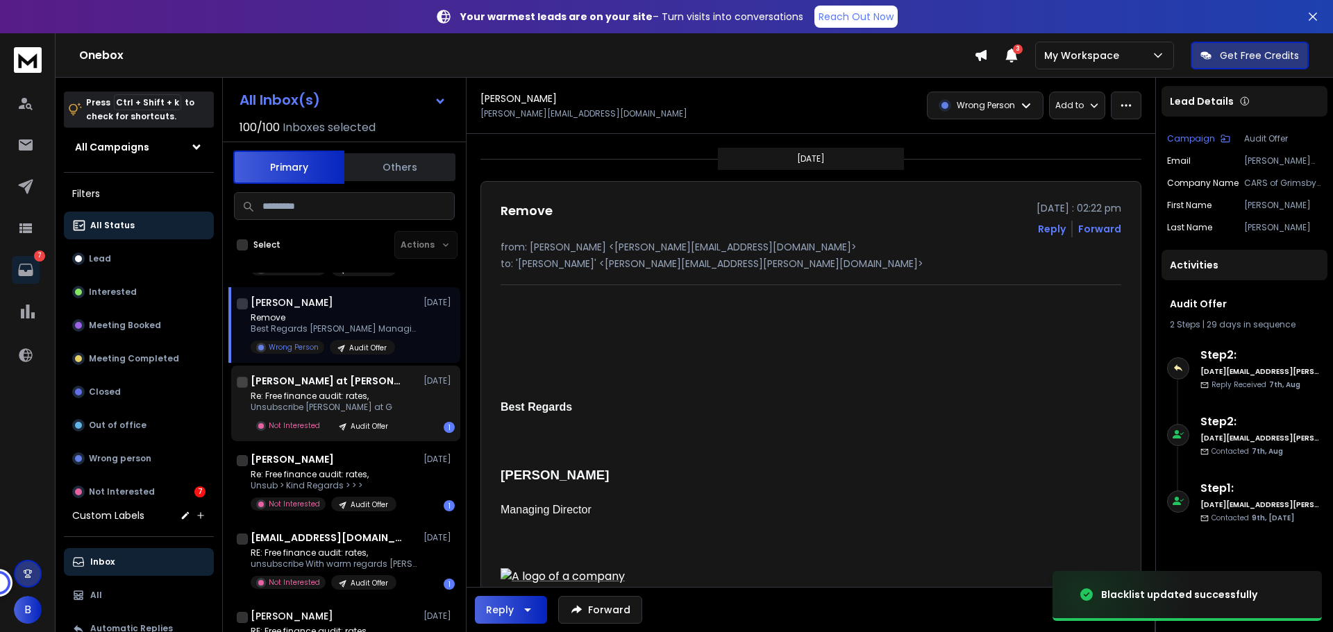
click at [407, 408] on div "Re: Free finance audit: rates, Unsubscribe [PERSON_NAME] at G Not Interested Au…" at bounding box center [353, 412] width 204 height 42
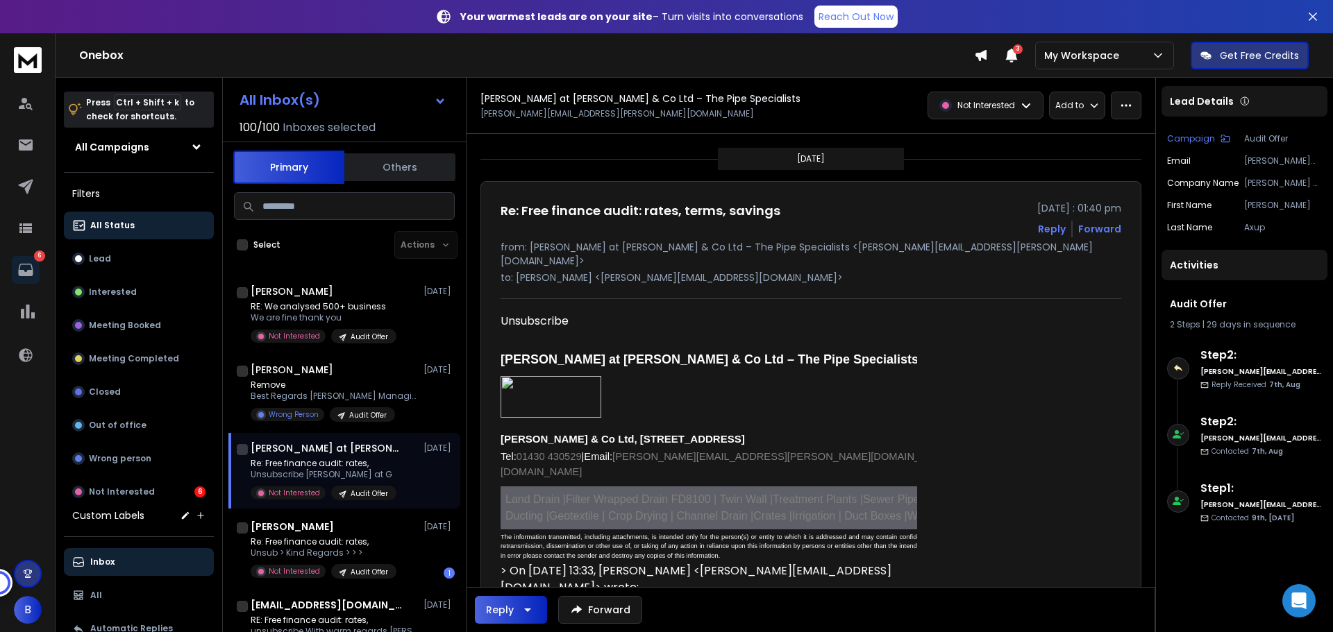
scroll to position [625, 0]
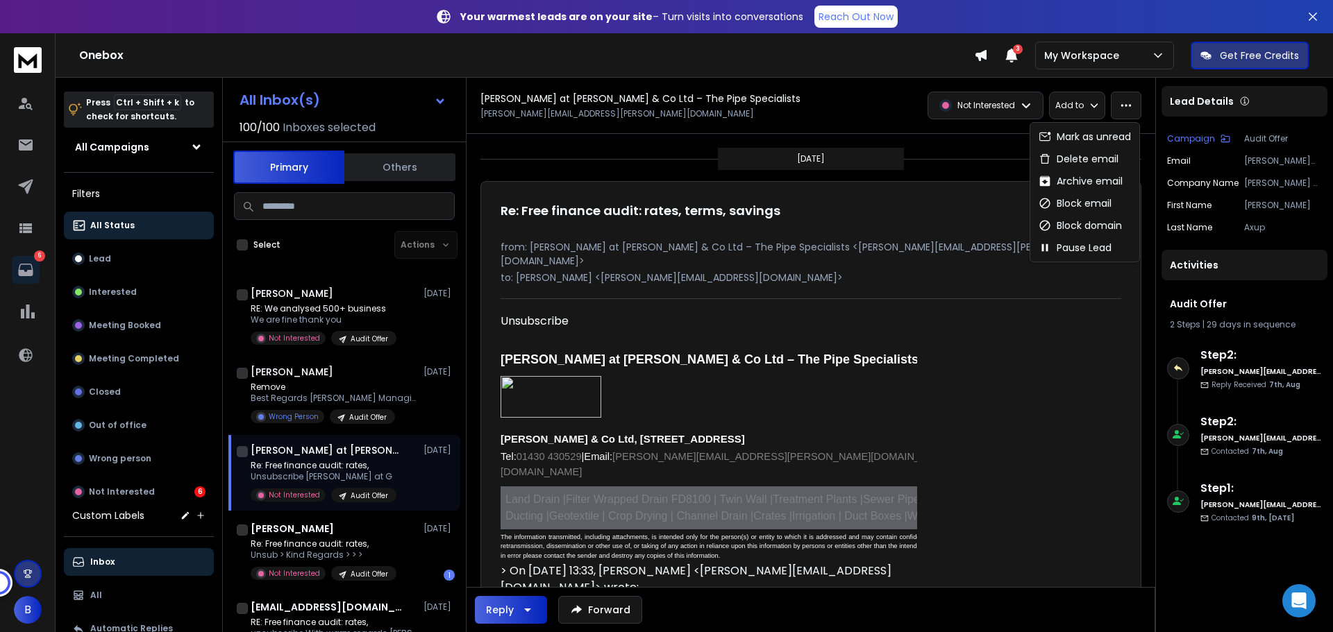
click at [1130, 92] on button "button" at bounding box center [1126, 106] width 31 height 28
click at [1105, 221] on div "Block domain" at bounding box center [1079, 226] width 83 height 14
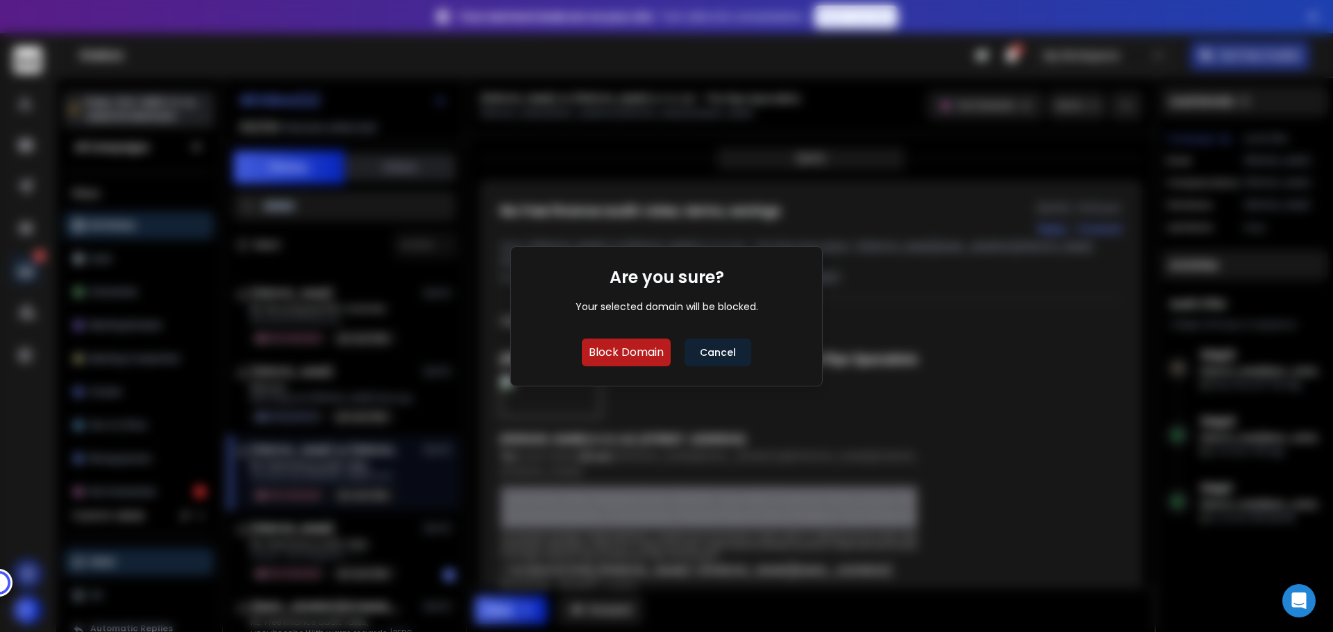
click at [639, 351] on button "Block Domain" at bounding box center [626, 353] width 89 height 28
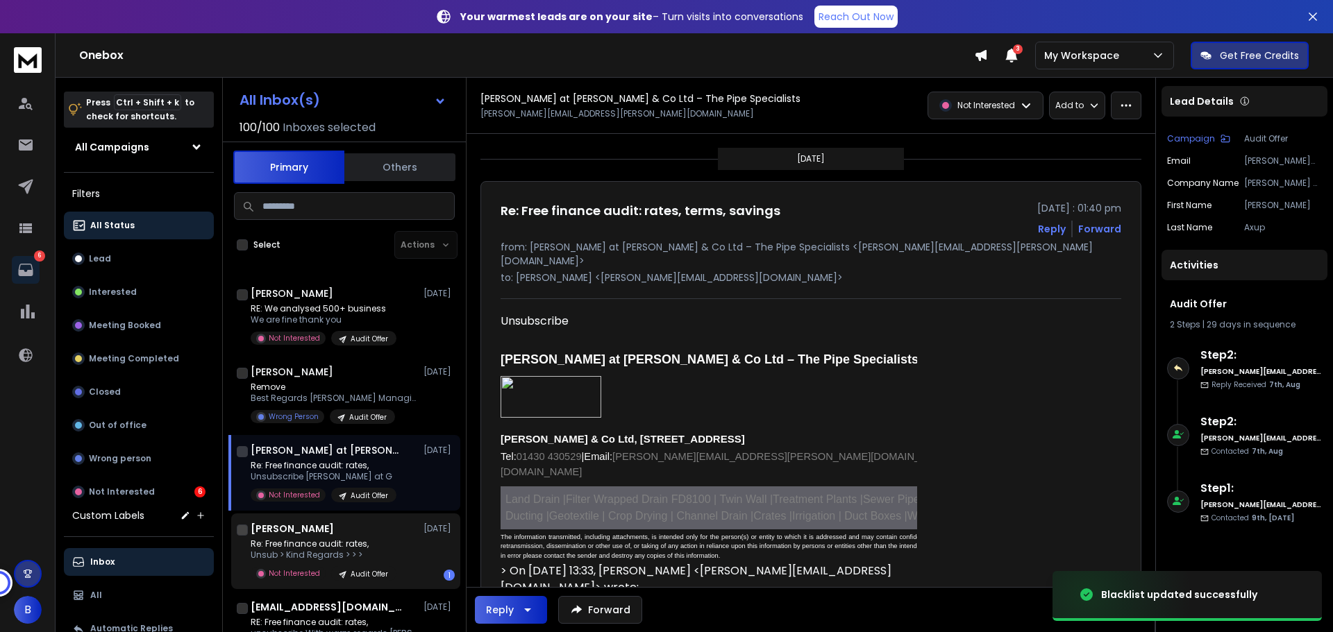
click at [402, 534] on div "[PERSON_NAME] [DATE]" at bounding box center [353, 529] width 204 height 14
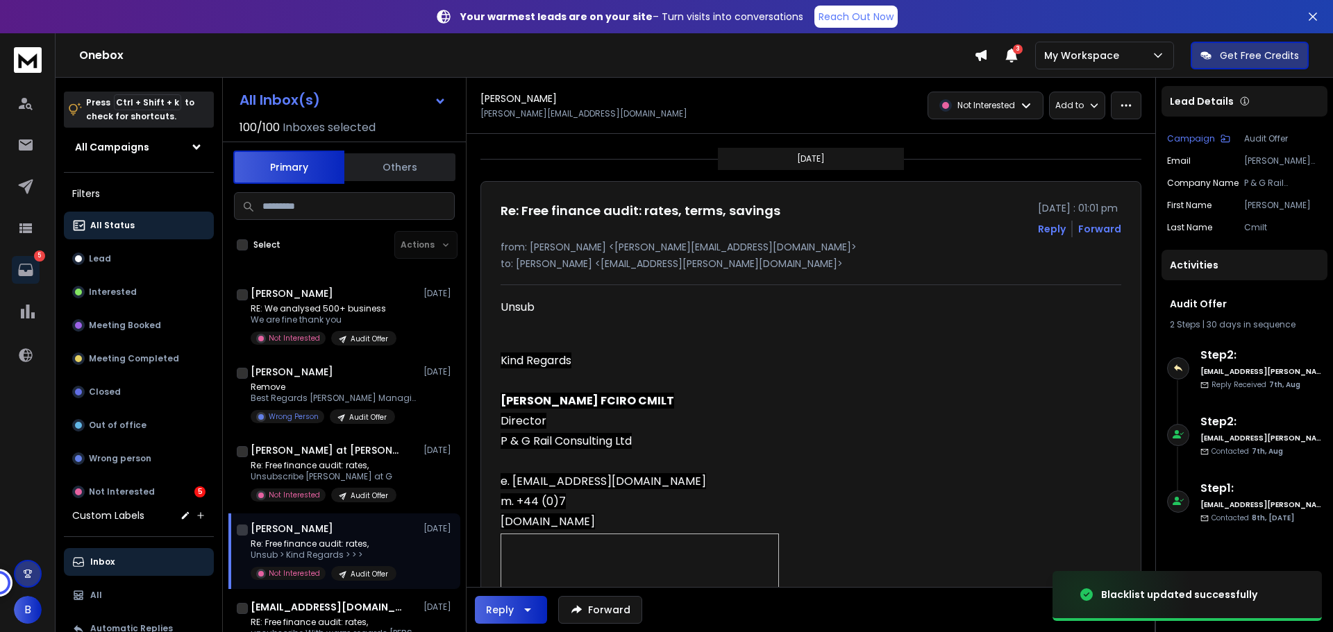
click at [1118, 107] on button "button" at bounding box center [1126, 106] width 31 height 28
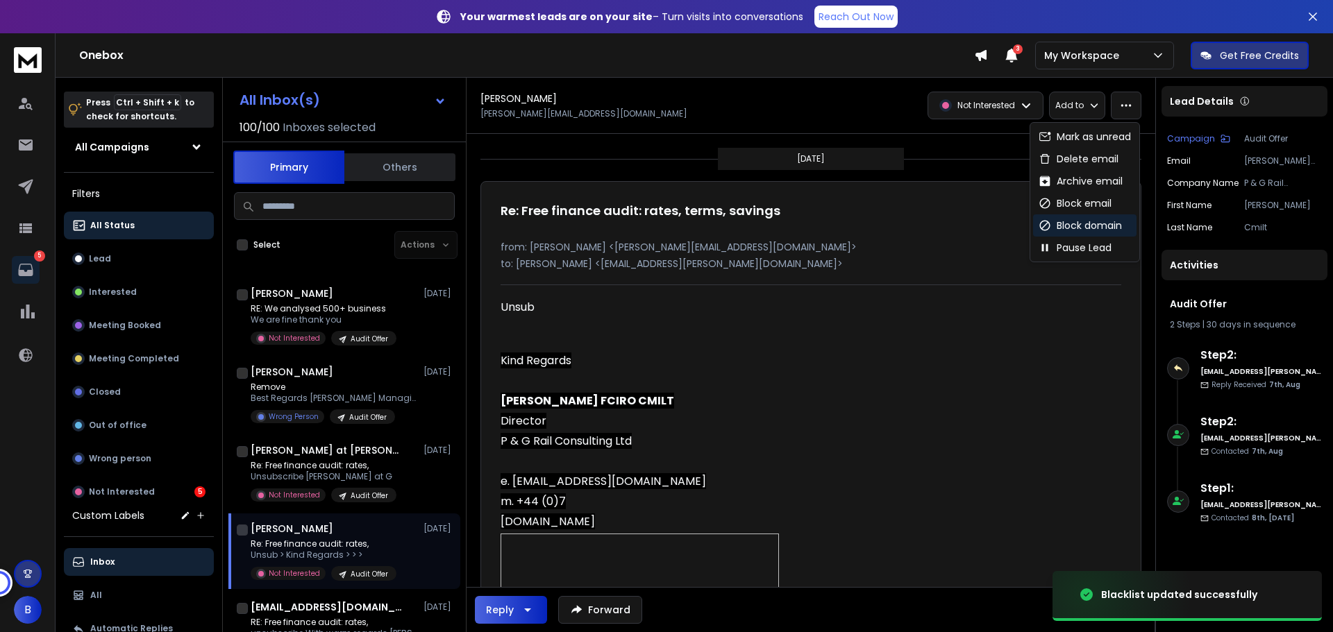
click at [1069, 223] on div "Block domain" at bounding box center [1079, 226] width 83 height 14
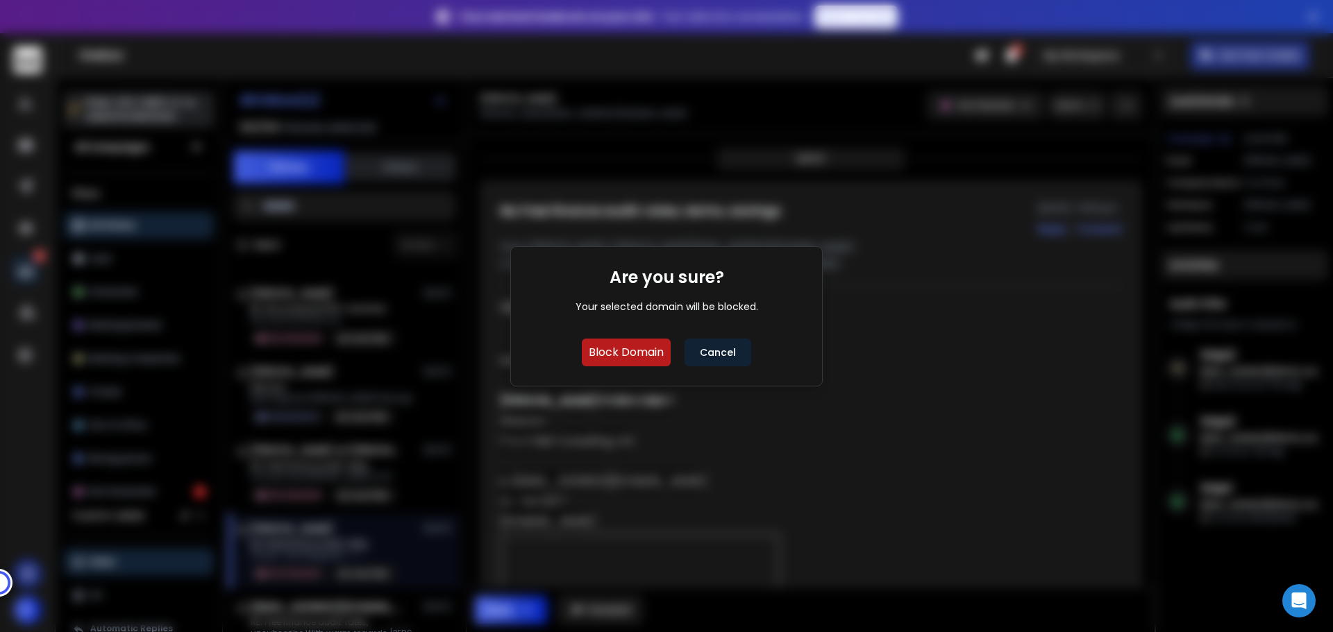
click at [600, 353] on button "Block Domain" at bounding box center [626, 353] width 89 height 28
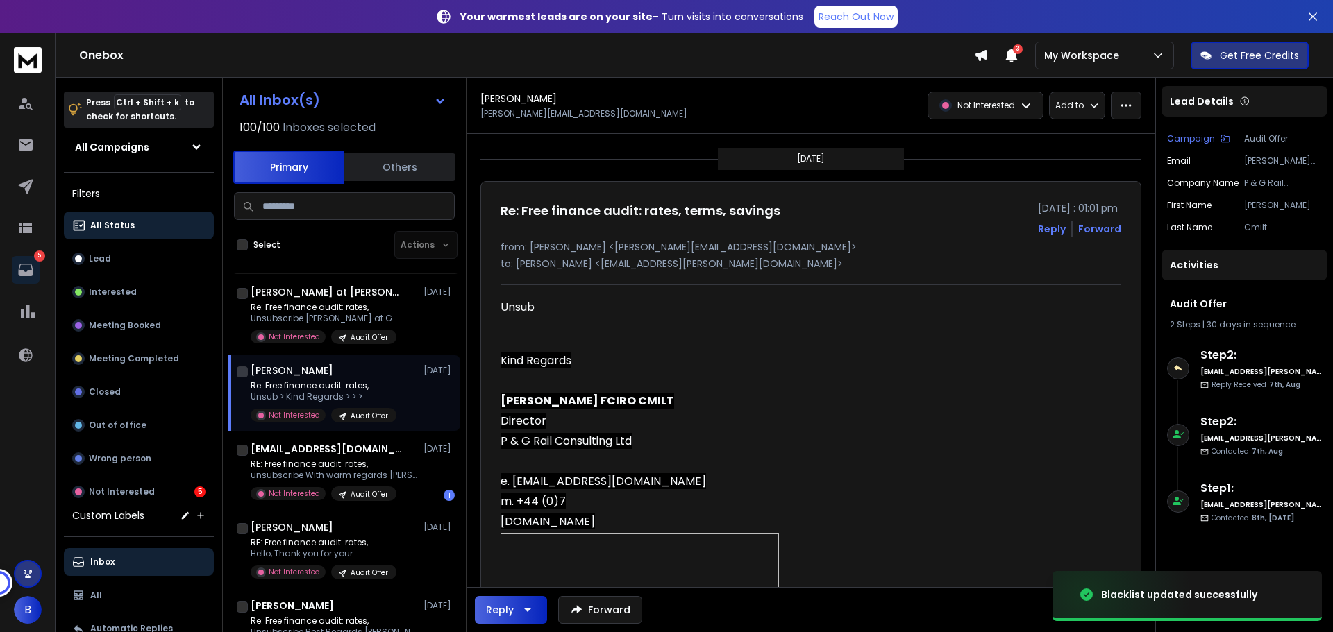
scroll to position [833, 0]
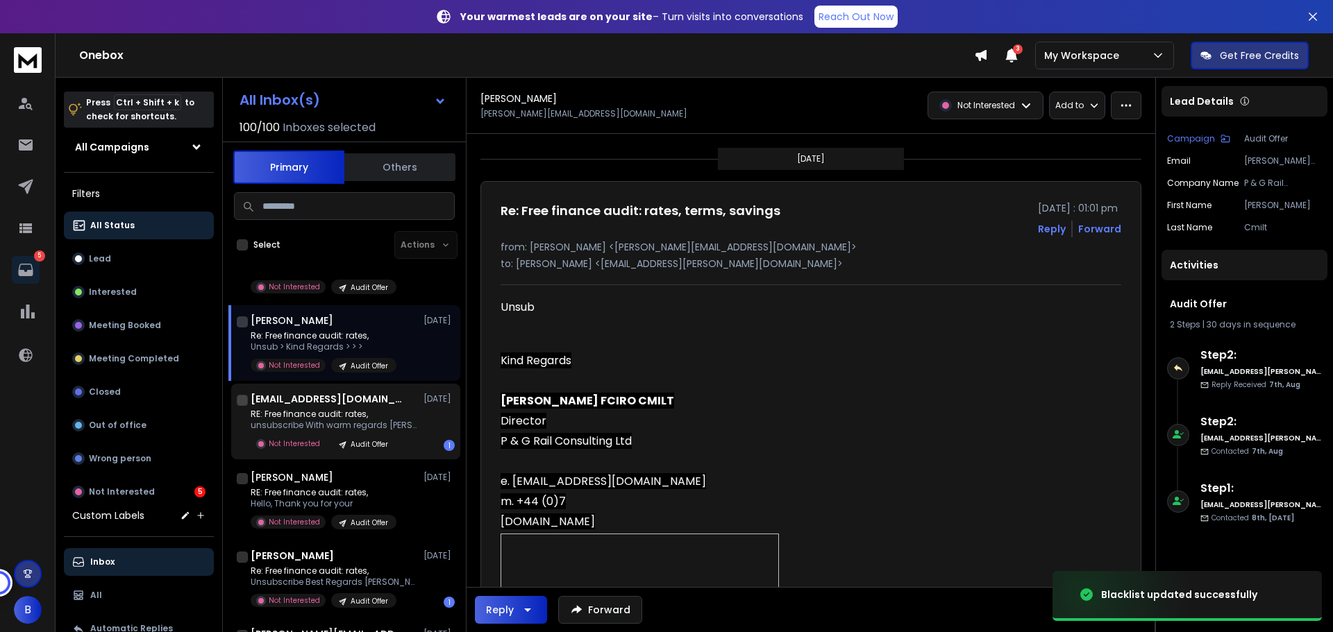
click at [421, 423] on div "RE: Free finance audit: rates, unsubscribe With warm regards [PERSON_NAME] Not …" at bounding box center [353, 430] width 204 height 42
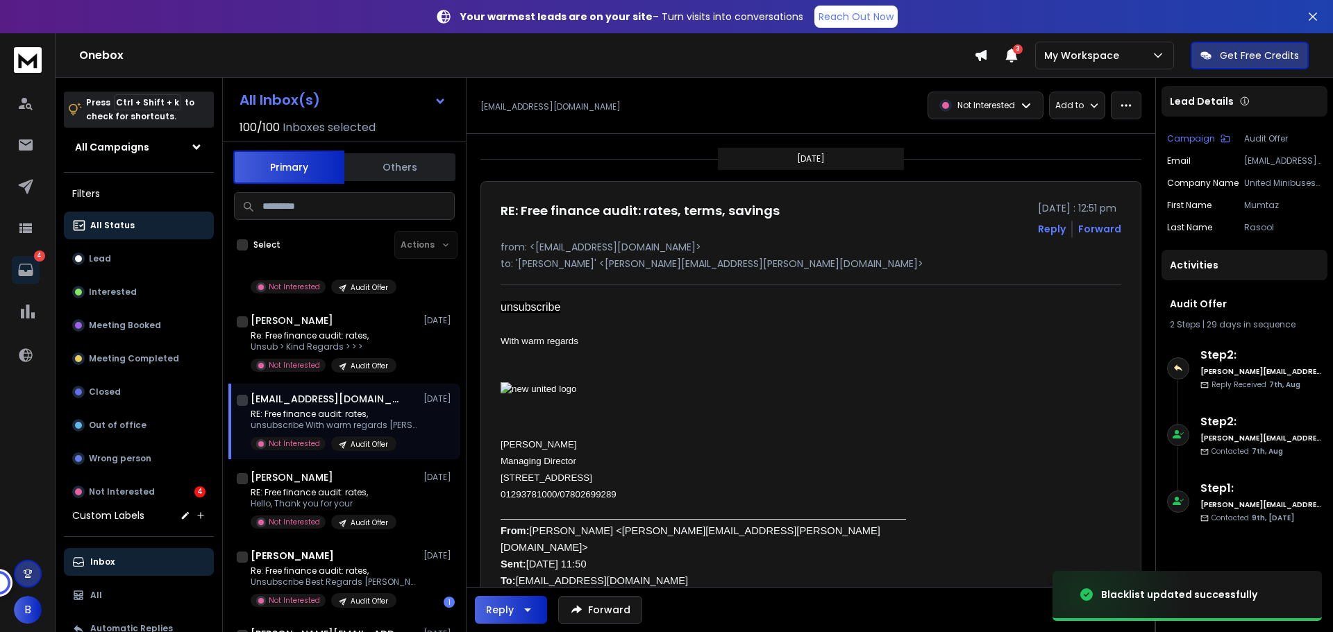
click at [1126, 99] on icon "button" at bounding box center [1126, 105] width 12 height 12
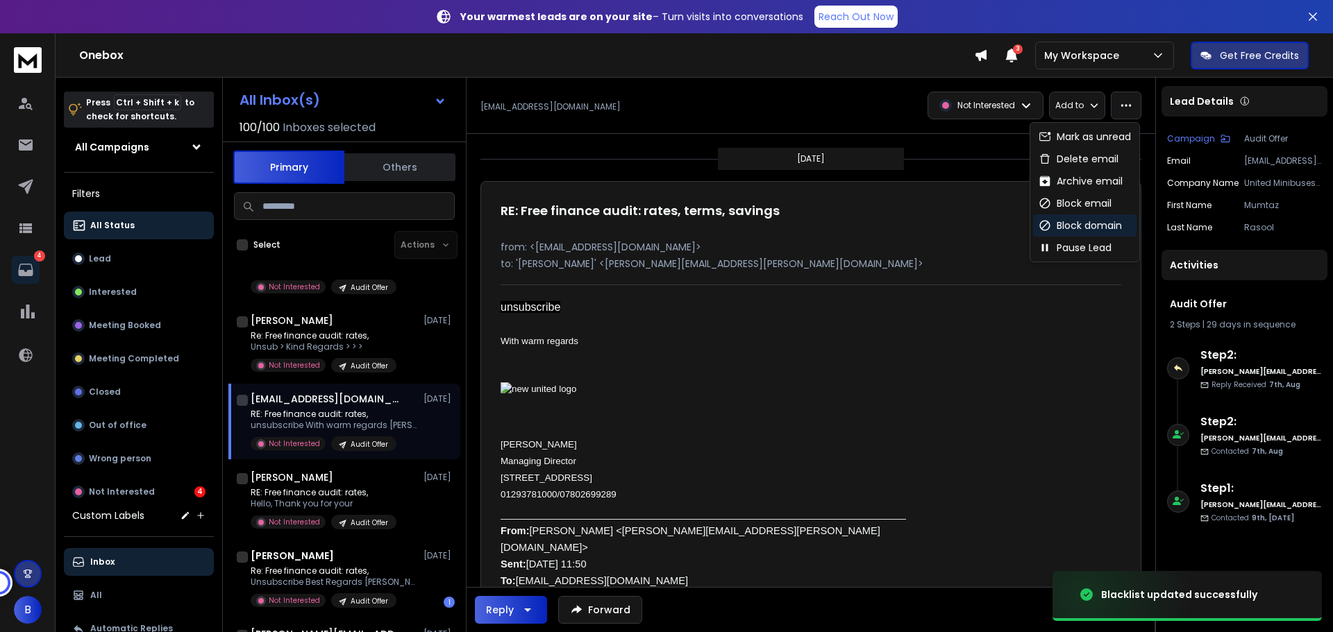
click at [1082, 224] on div "Block domain" at bounding box center [1079, 226] width 83 height 14
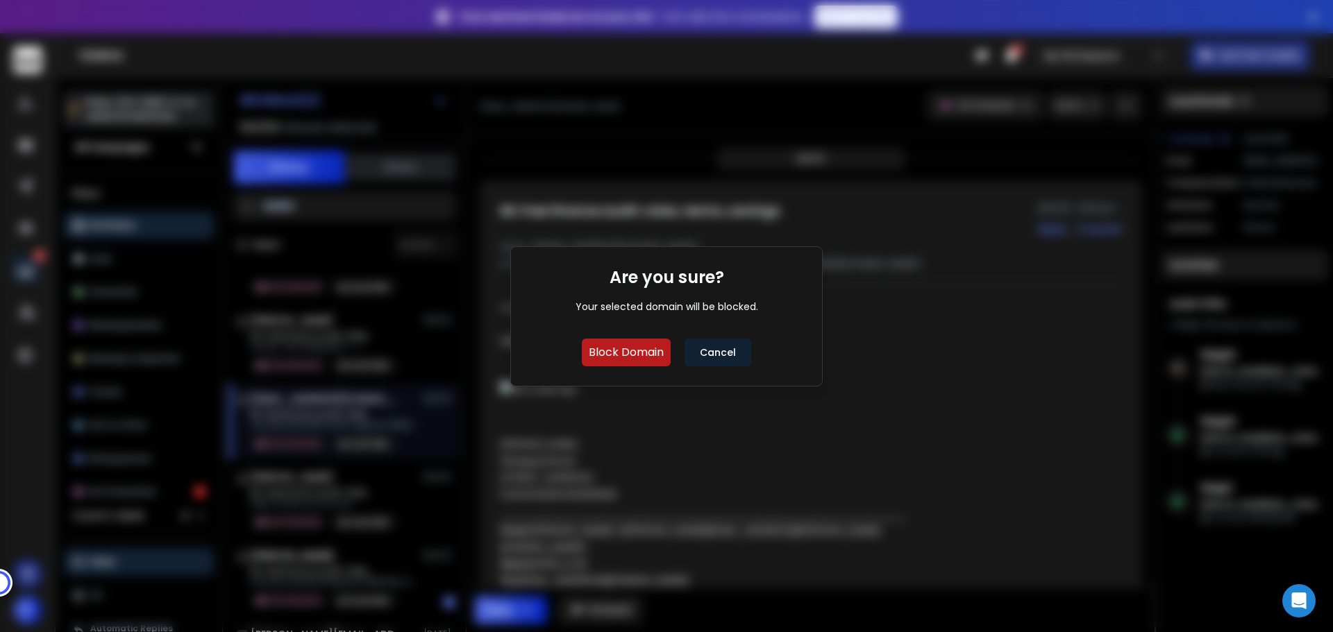
click at [633, 353] on button "Block Domain" at bounding box center [626, 353] width 89 height 28
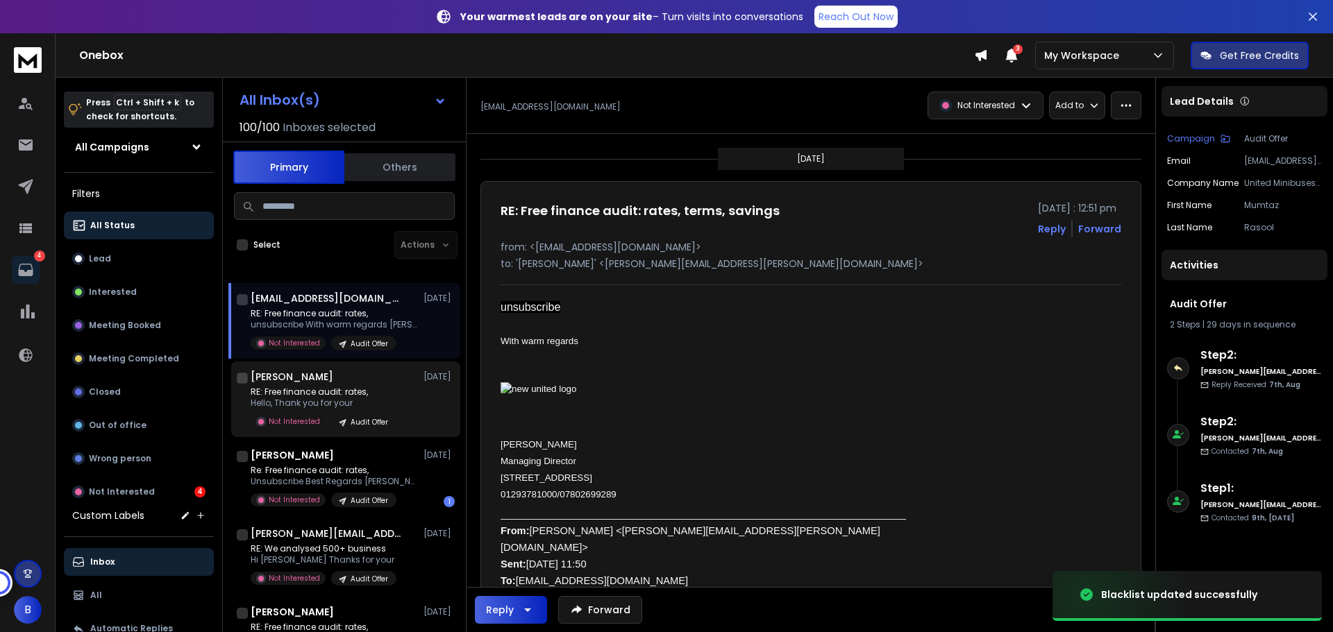
scroll to position [972, 0]
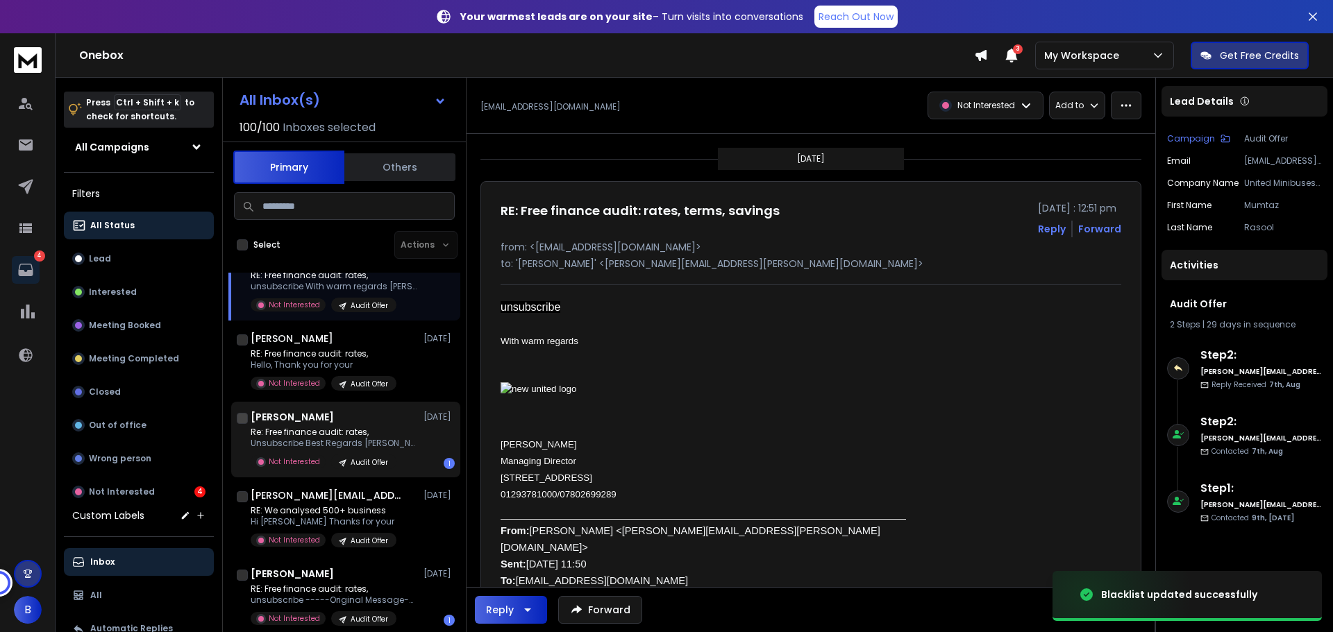
click at [401, 421] on div "[PERSON_NAME] [DATE]" at bounding box center [353, 417] width 204 height 14
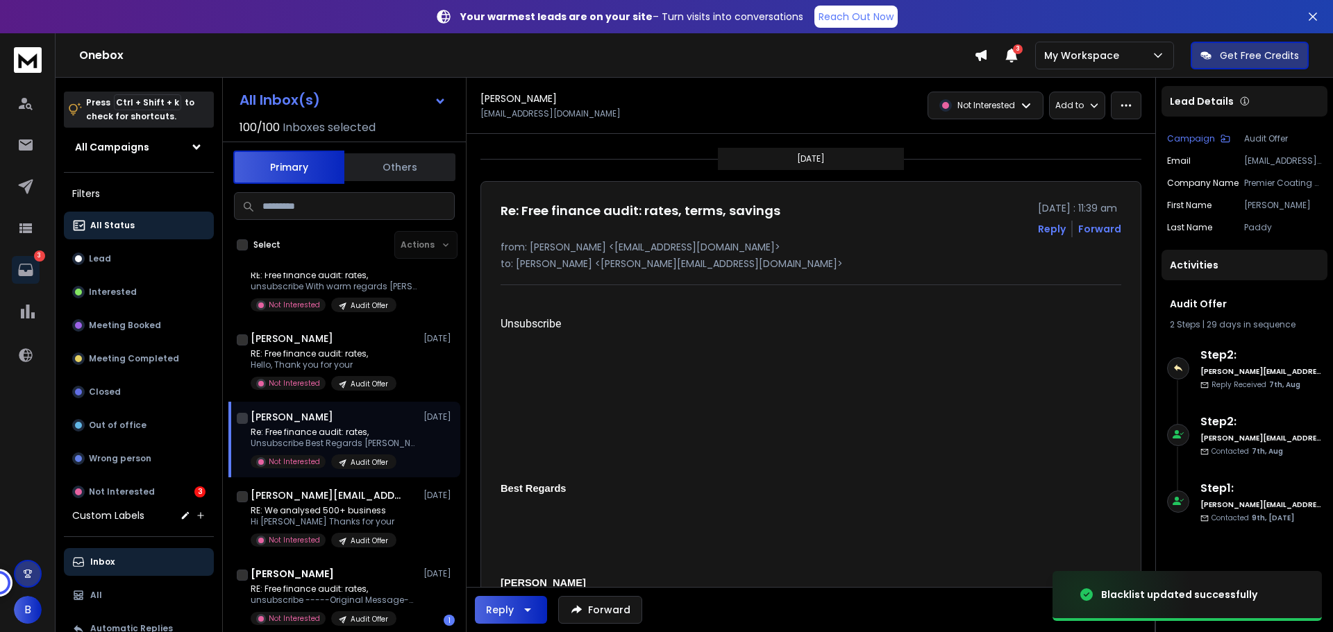
click at [1131, 107] on icon "button" at bounding box center [1126, 105] width 12 height 12
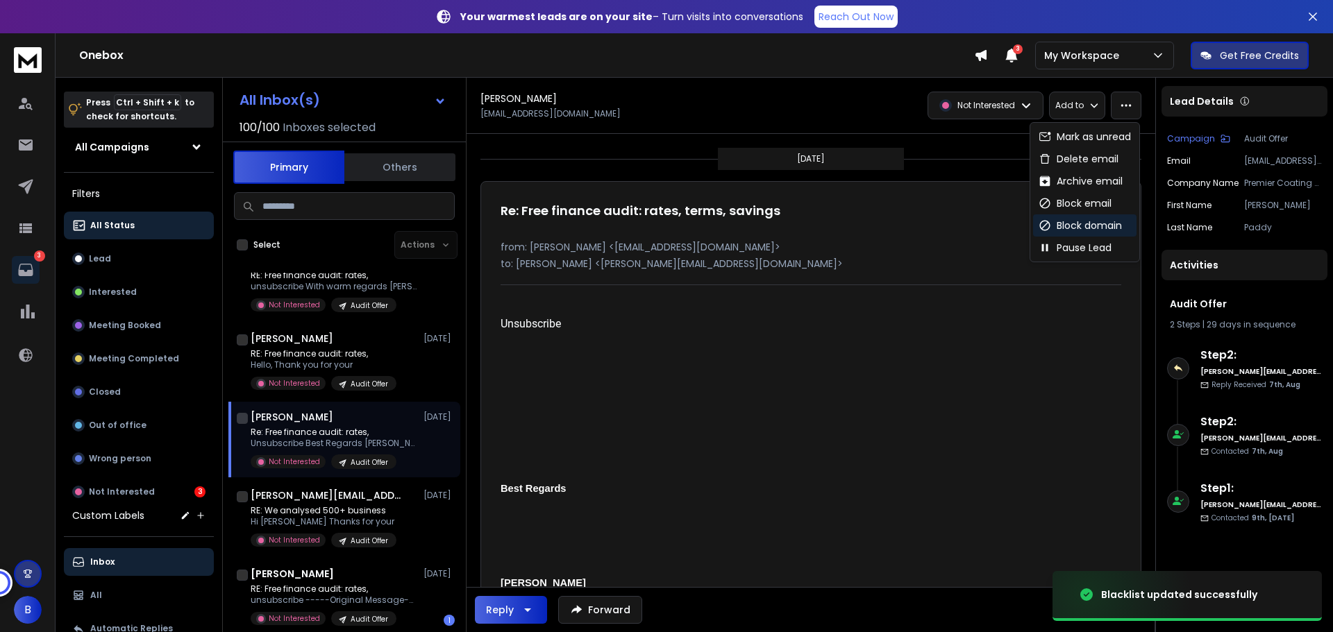
click at [1079, 228] on div "Block domain" at bounding box center [1079, 226] width 83 height 14
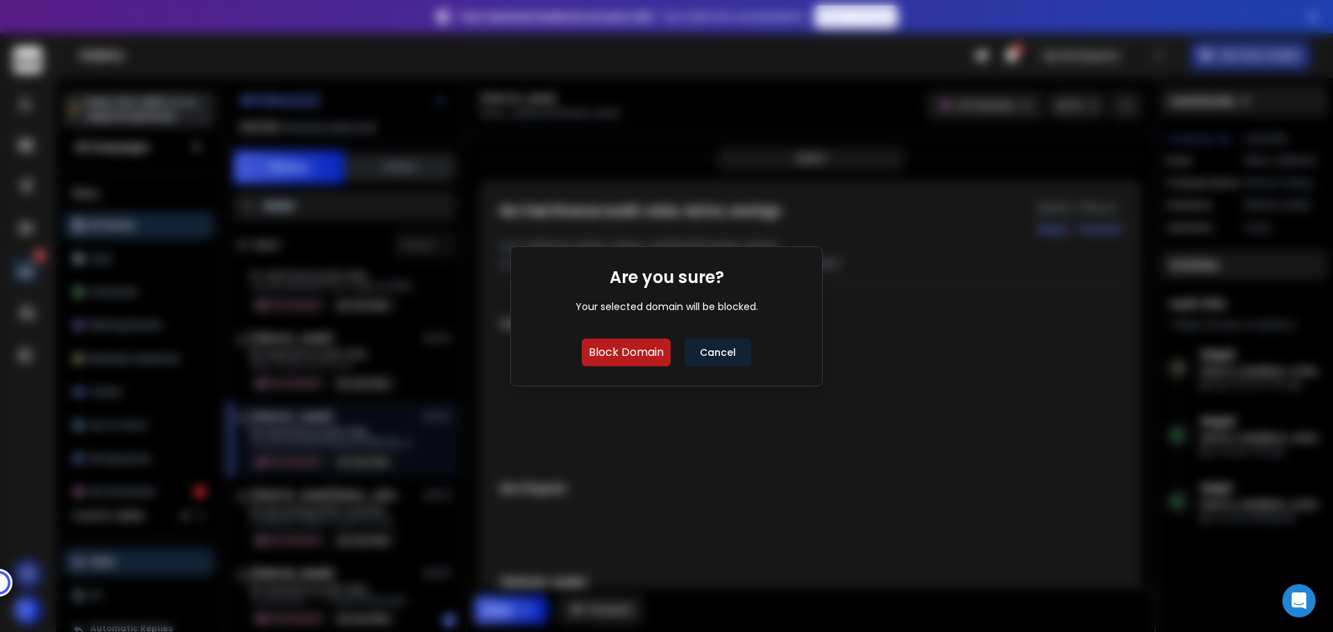
click at [595, 351] on button "Block Domain" at bounding box center [626, 353] width 89 height 28
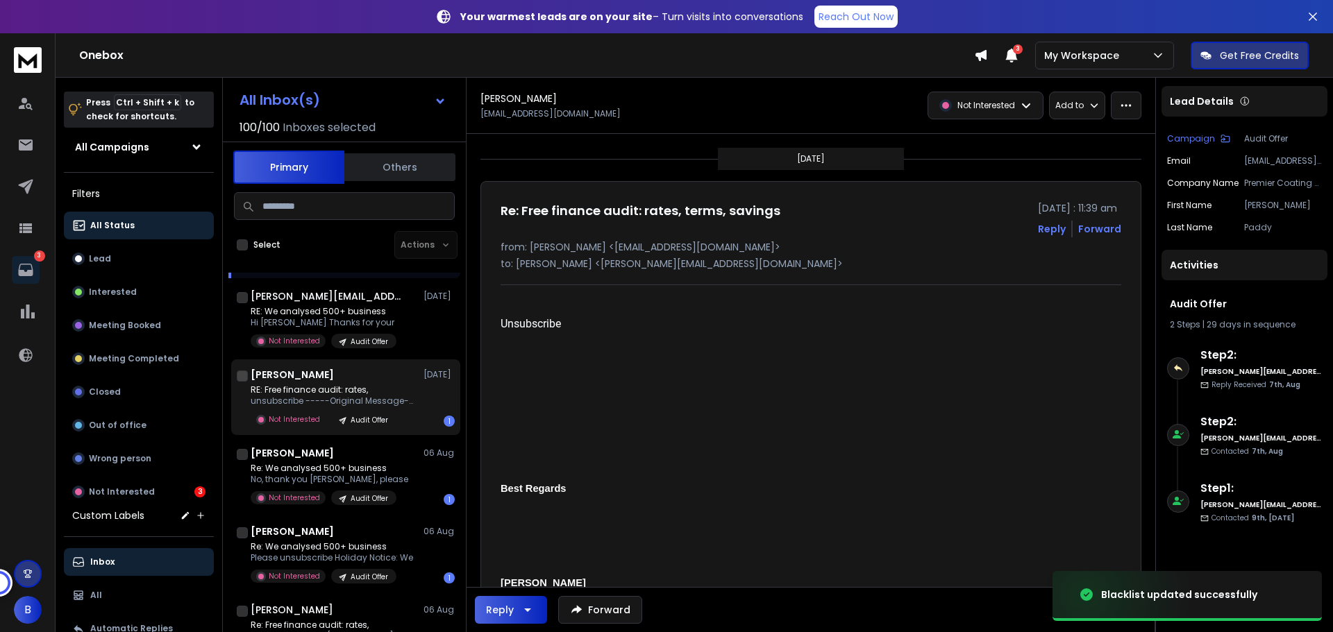
scroll to position [1180, 0]
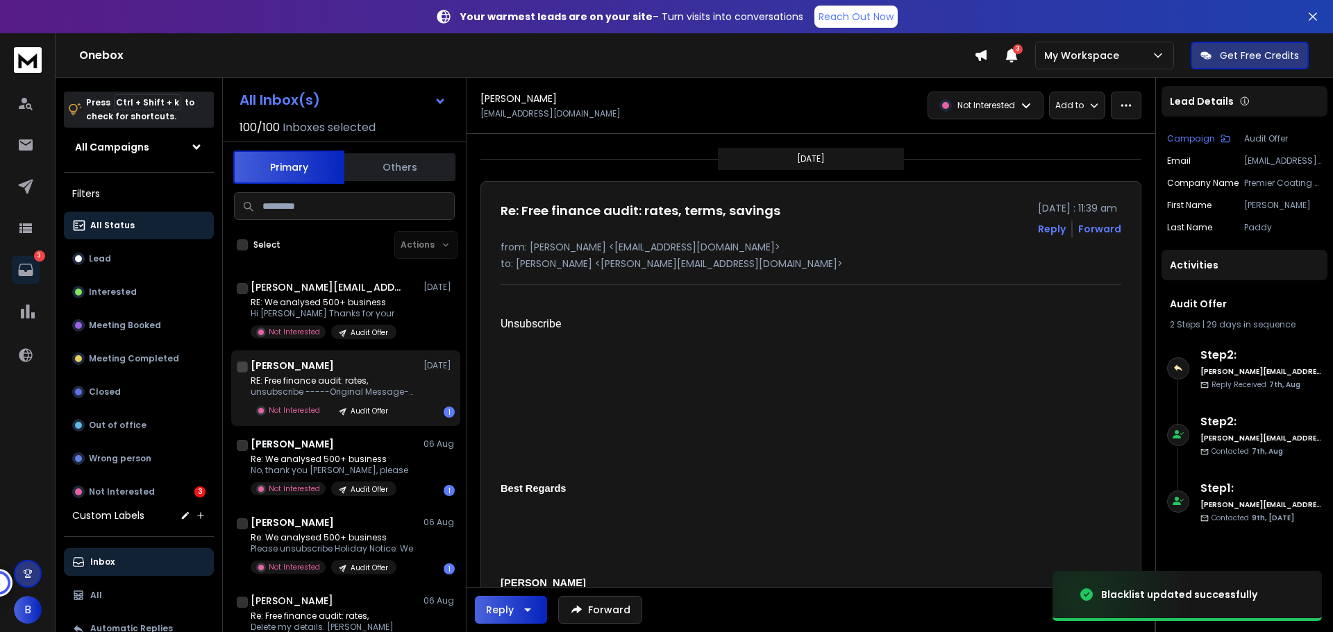
click at [415, 368] on div "[PERSON_NAME] [DATE]" at bounding box center [353, 366] width 204 height 14
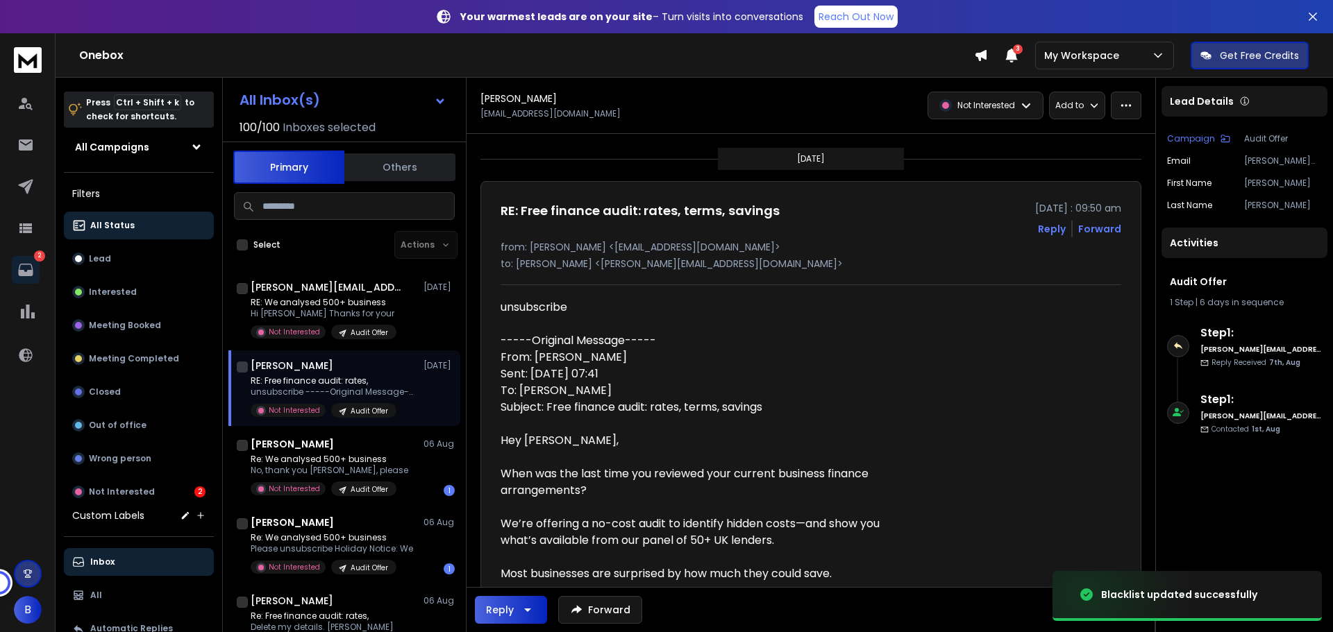
click at [1124, 98] on button "button" at bounding box center [1126, 106] width 31 height 28
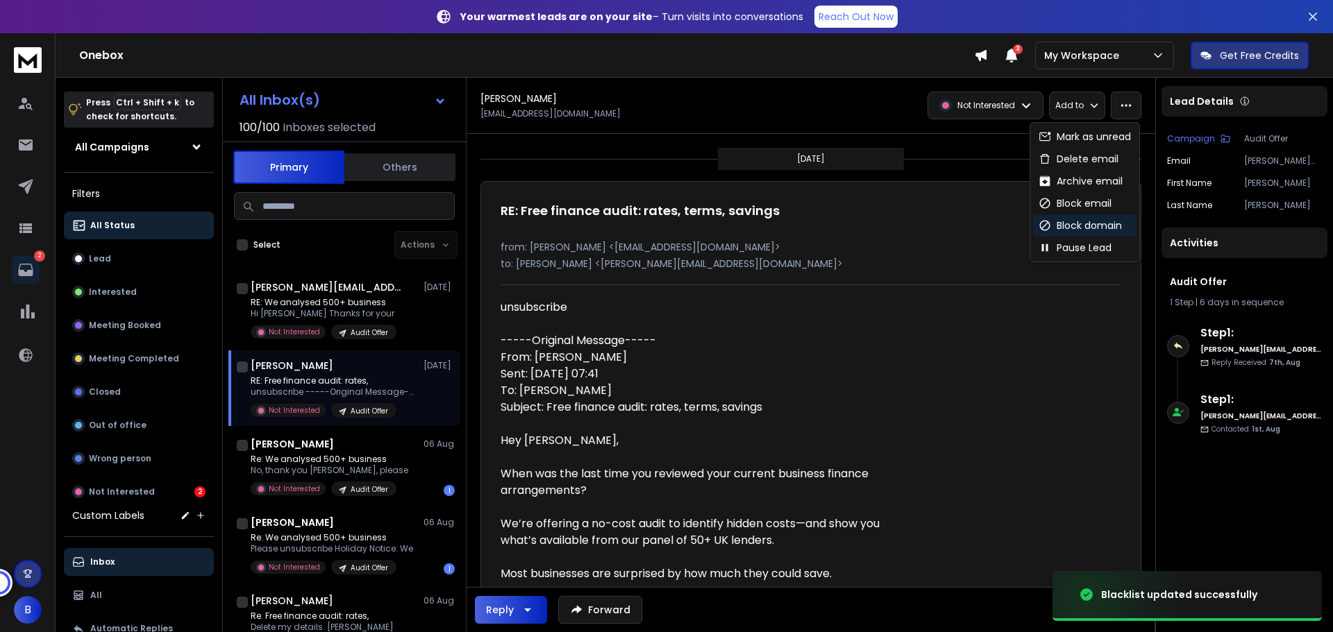
click at [1073, 226] on div "Block domain" at bounding box center [1079, 226] width 83 height 14
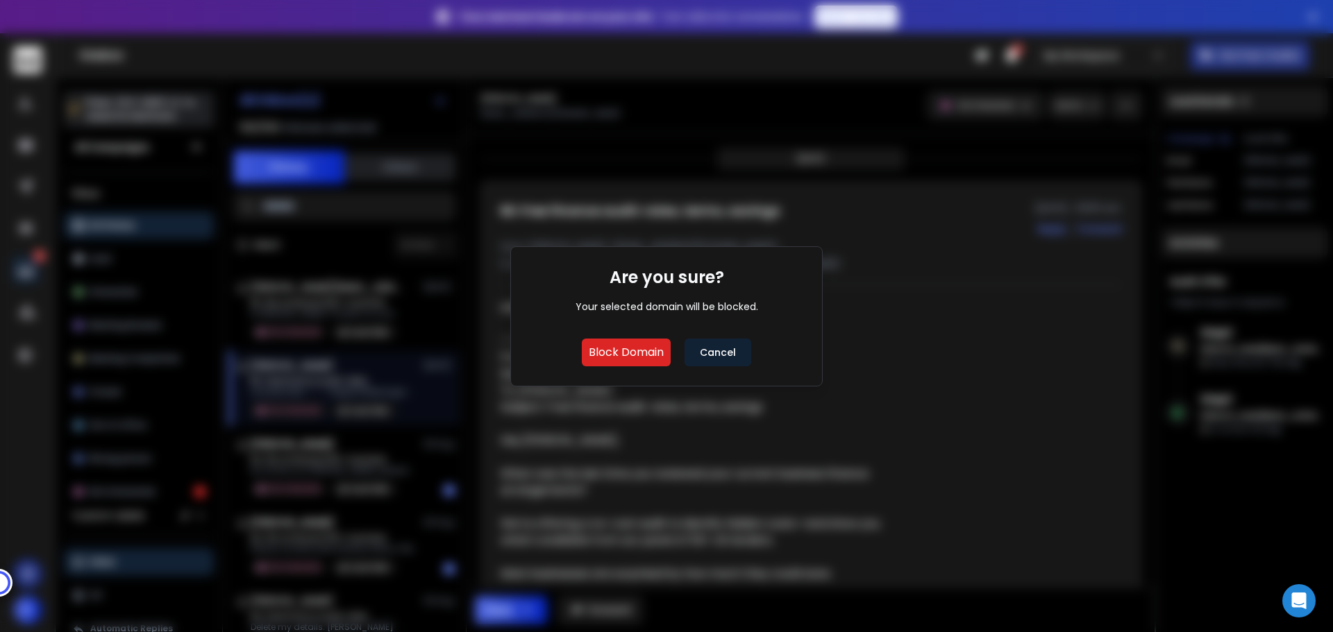
drag, startPoint x: 600, startPoint y: 349, endPoint x: 528, endPoint y: 377, distance: 78.0
click at [600, 350] on button "Block Domain" at bounding box center [626, 353] width 89 height 28
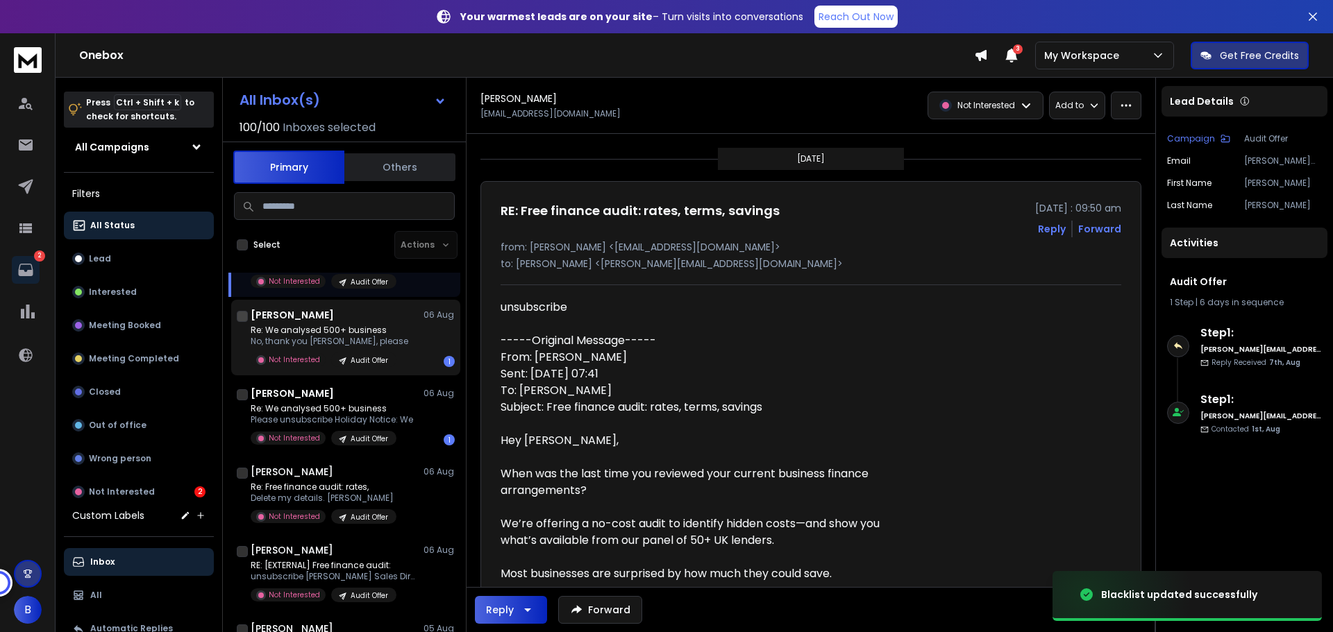
scroll to position [1319, 0]
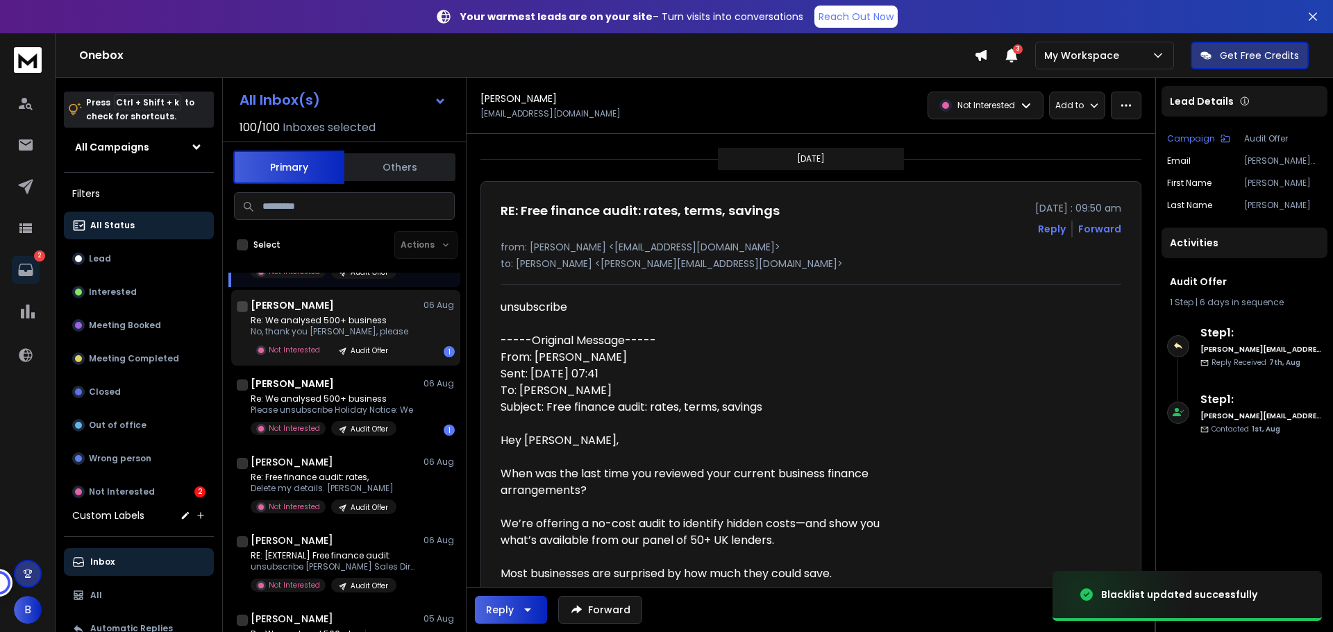
click at [425, 342] on div "Re: We analysed 500+ business No, thank you [PERSON_NAME], please Not Intereste…" at bounding box center [353, 336] width 204 height 42
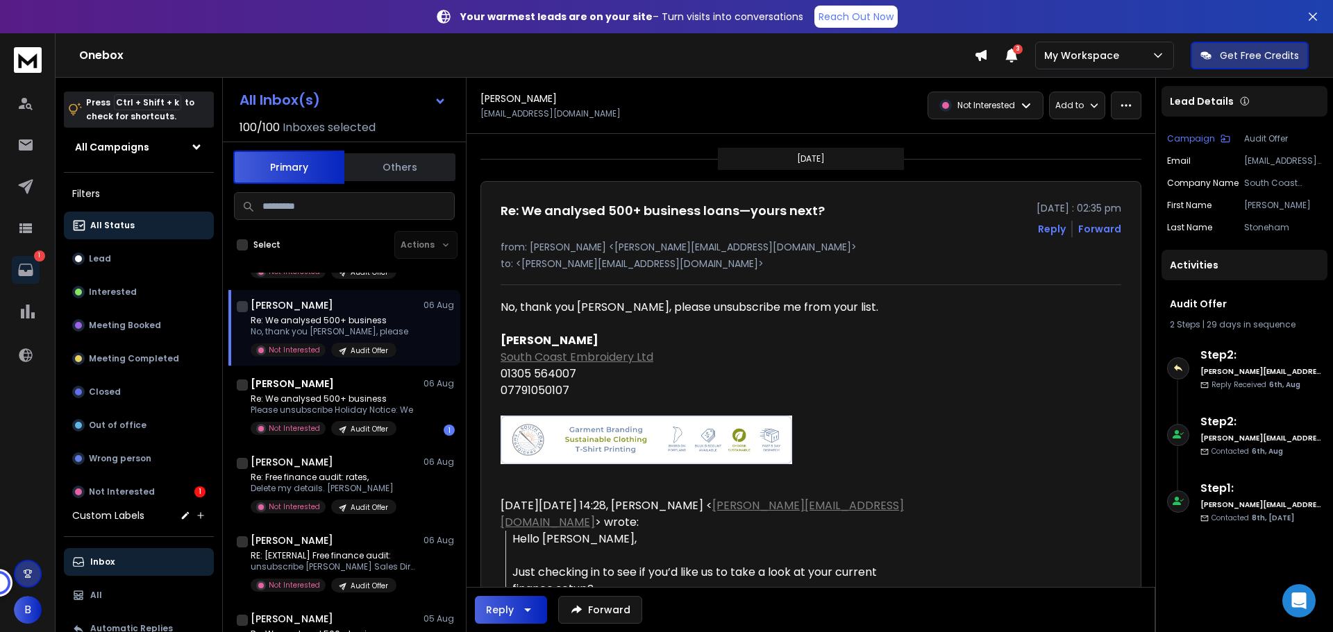
click at [1125, 112] on button "button" at bounding box center [1126, 106] width 31 height 28
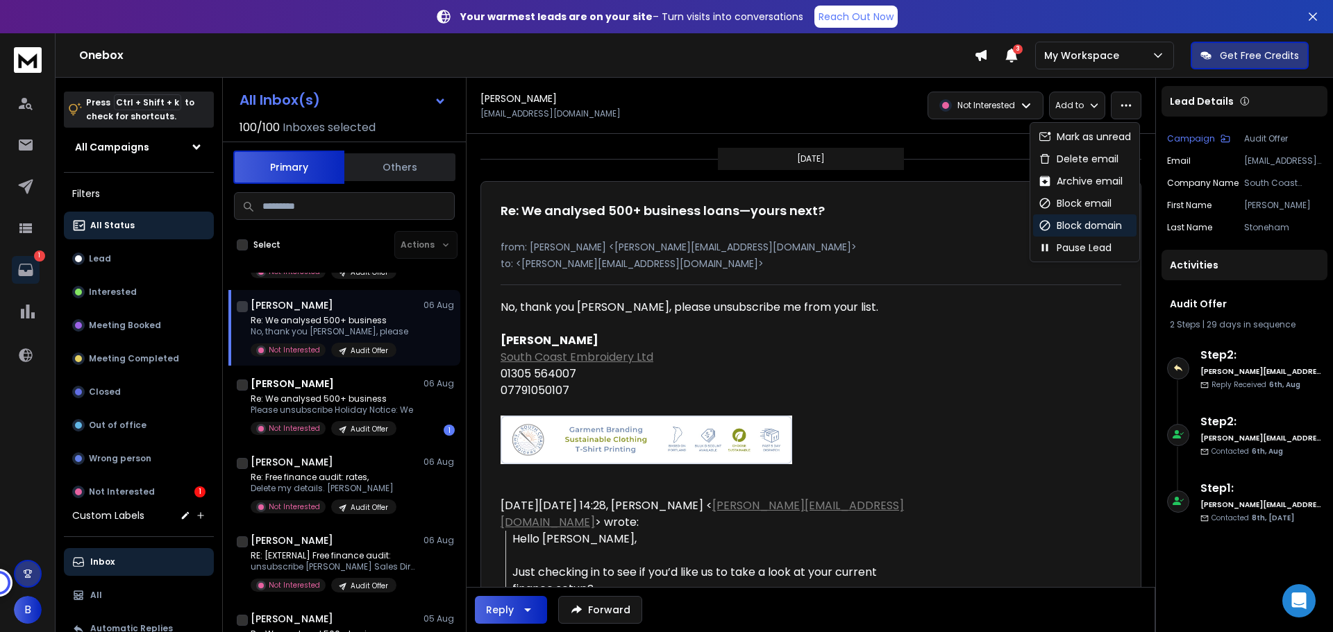
click at [1104, 220] on div "Block domain" at bounding box center [1079, 226] width 83 height 14
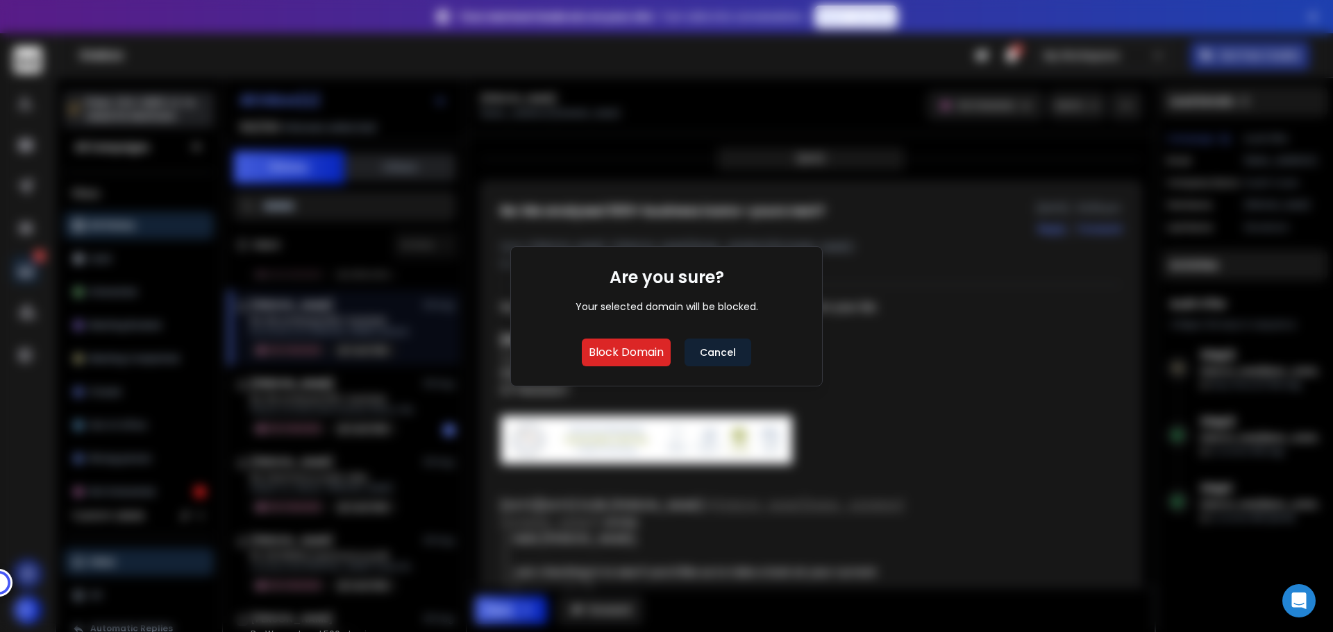
drag, startPoint x: 641, startPoint y: 348, endPoint x: 586, endPoint y: 385, distance: 66.2
click at [641, 348] on button "Block Domain" at bounding box center [626, 353] width 89 height 28
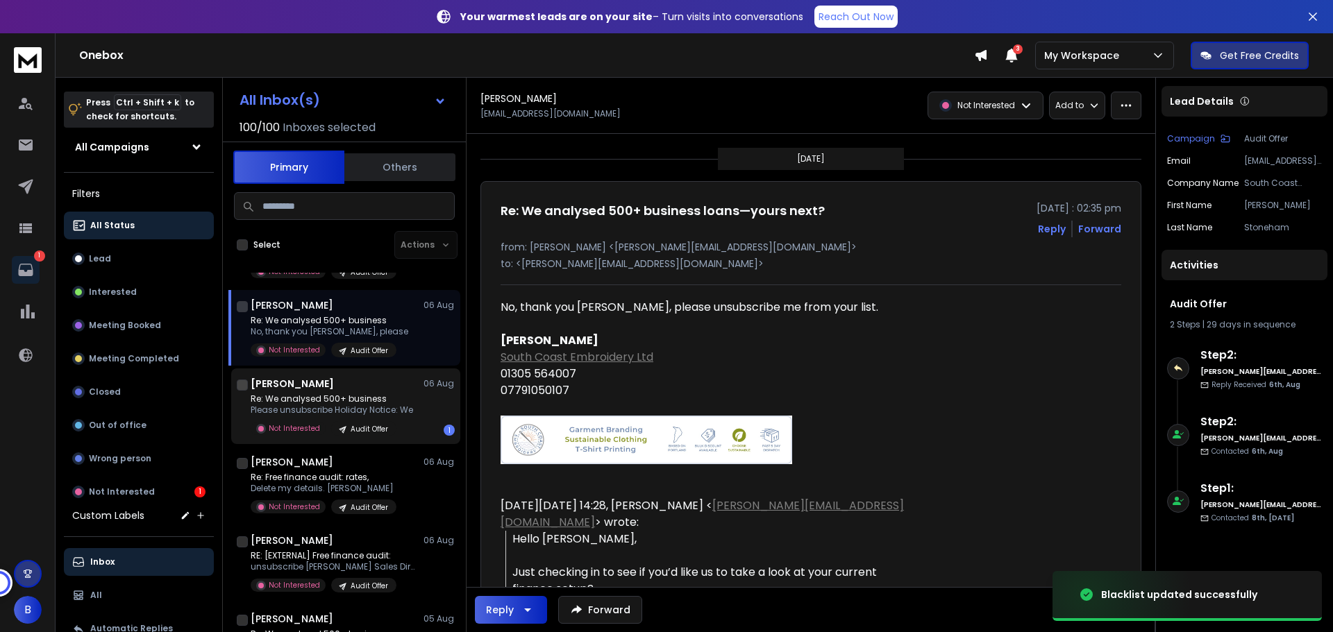
click at [405, 403] on p "Re: We analysed 500+ business" at bounding box center [332, 399] width 162 height 11
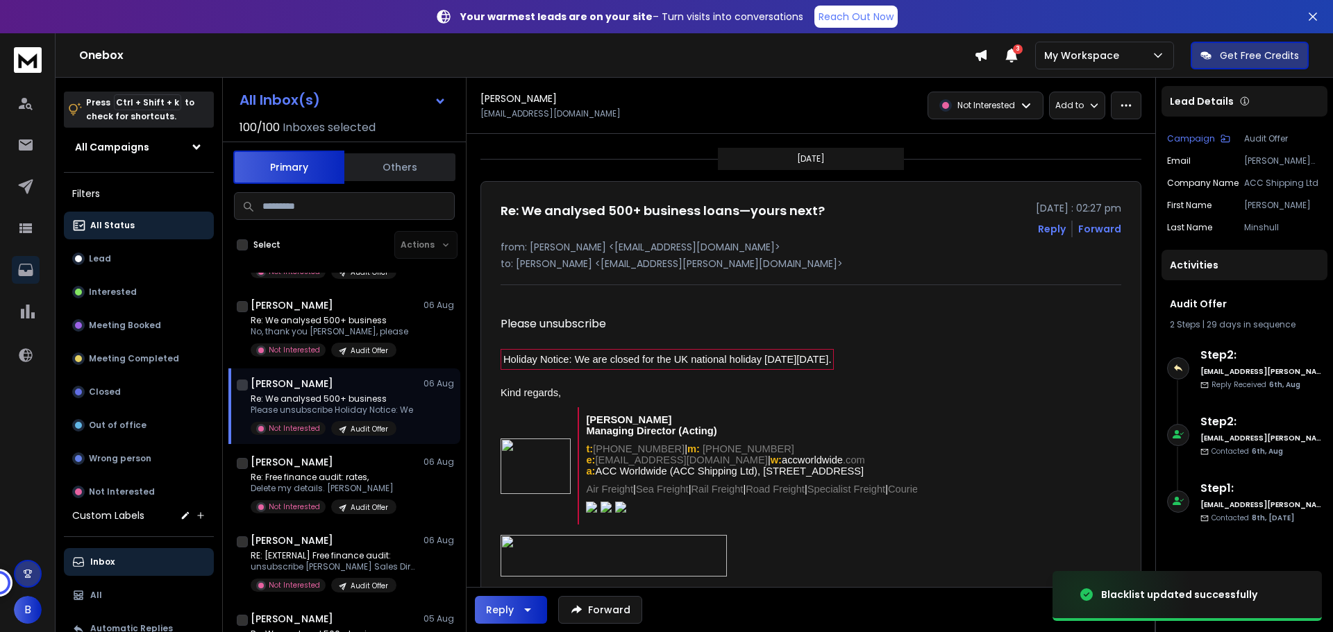
click at [1133, 101] on button "button" at bounding box center [1126, 106] width 31 height 28
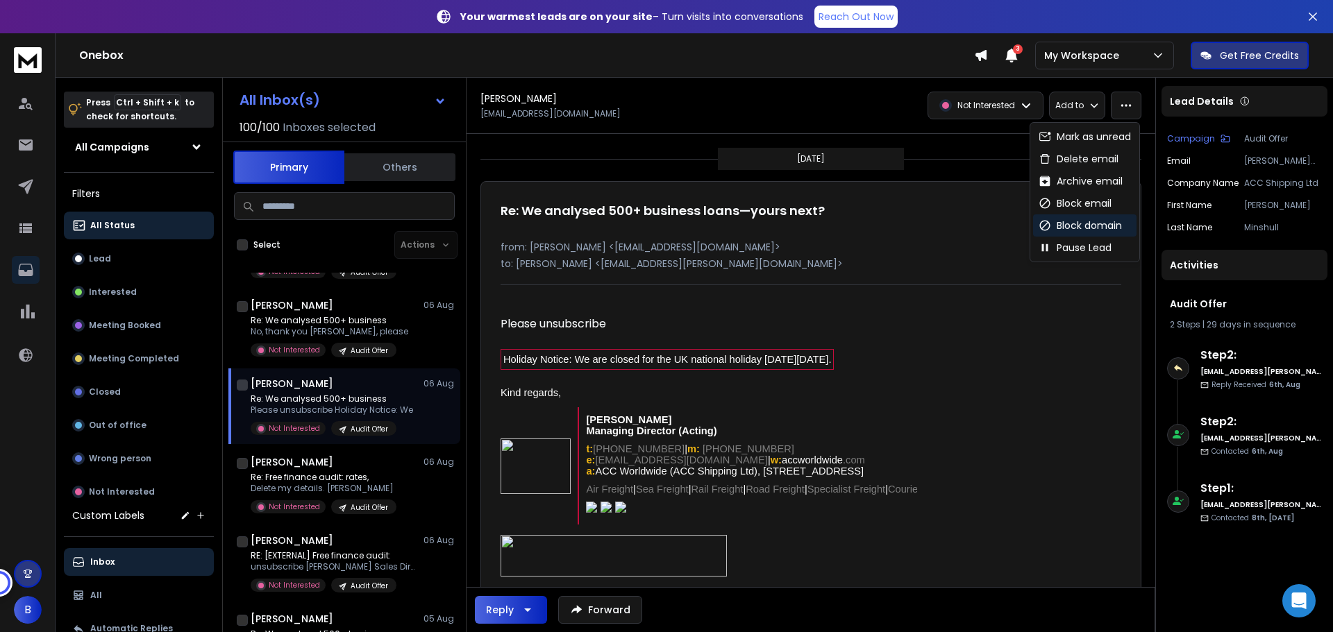
click at [1112, 224] on div "Block domain" at bounding box center [1079, 226] width 83 height 14
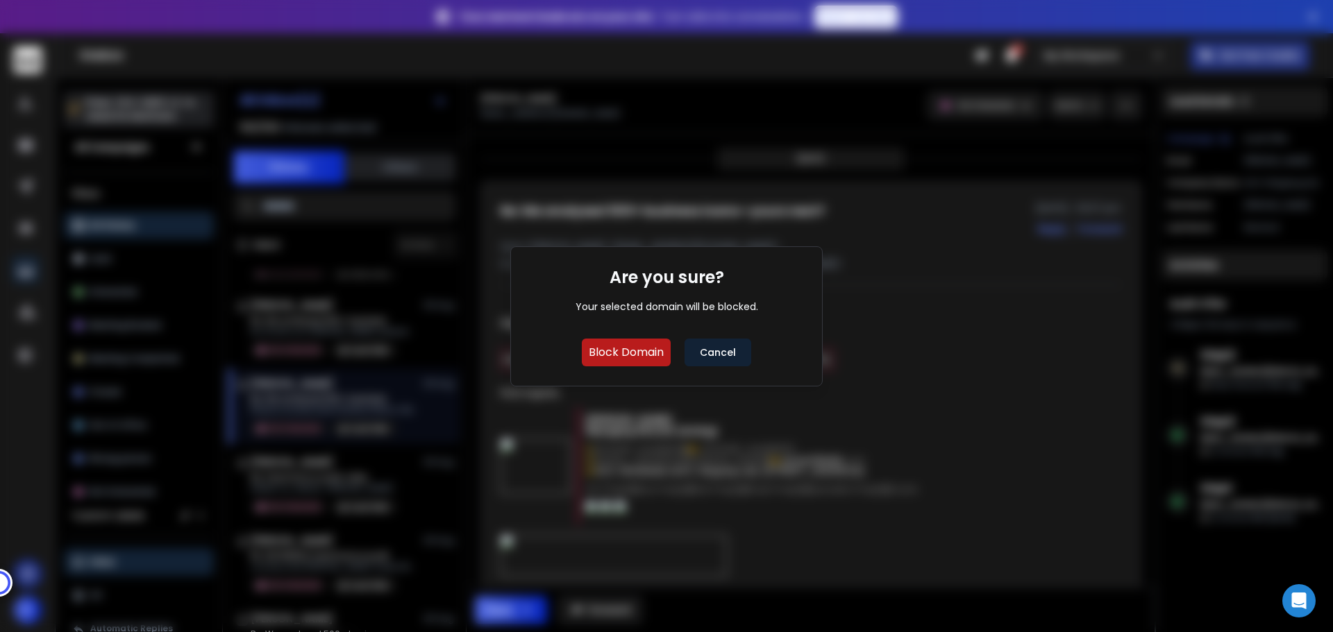
click at [650, 352] on button "Block Domain" at bounding box center [626, 353] width 89 height 28
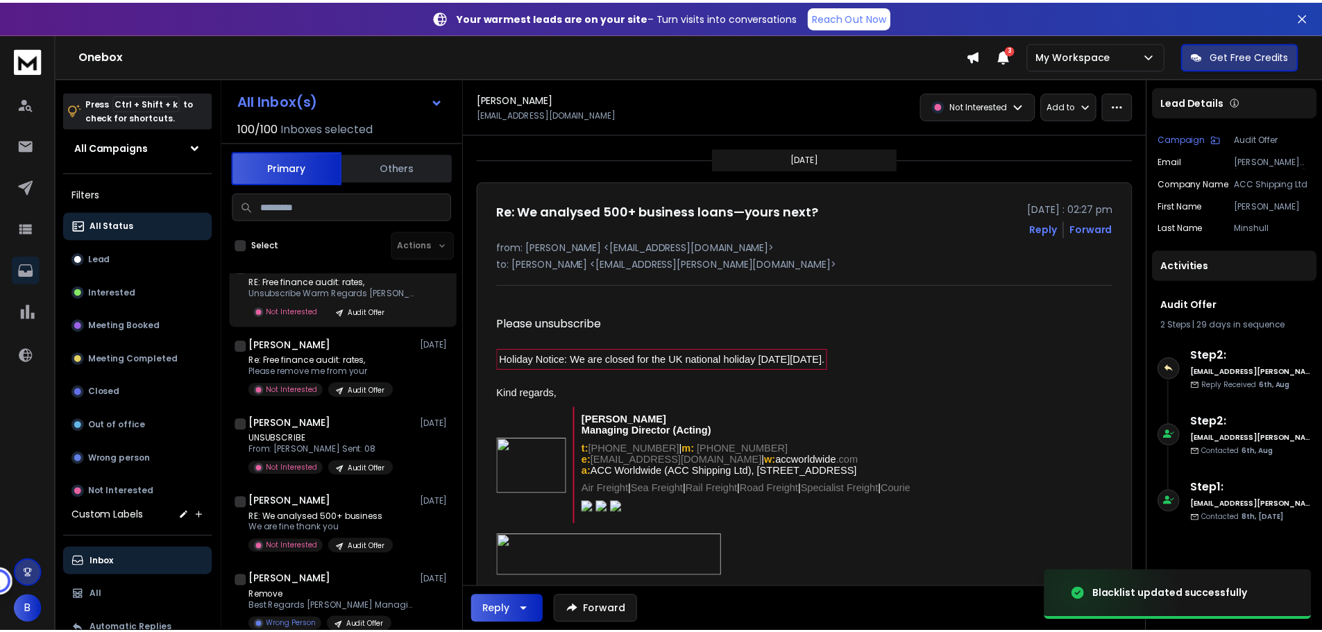
scroll to position [0, 0]
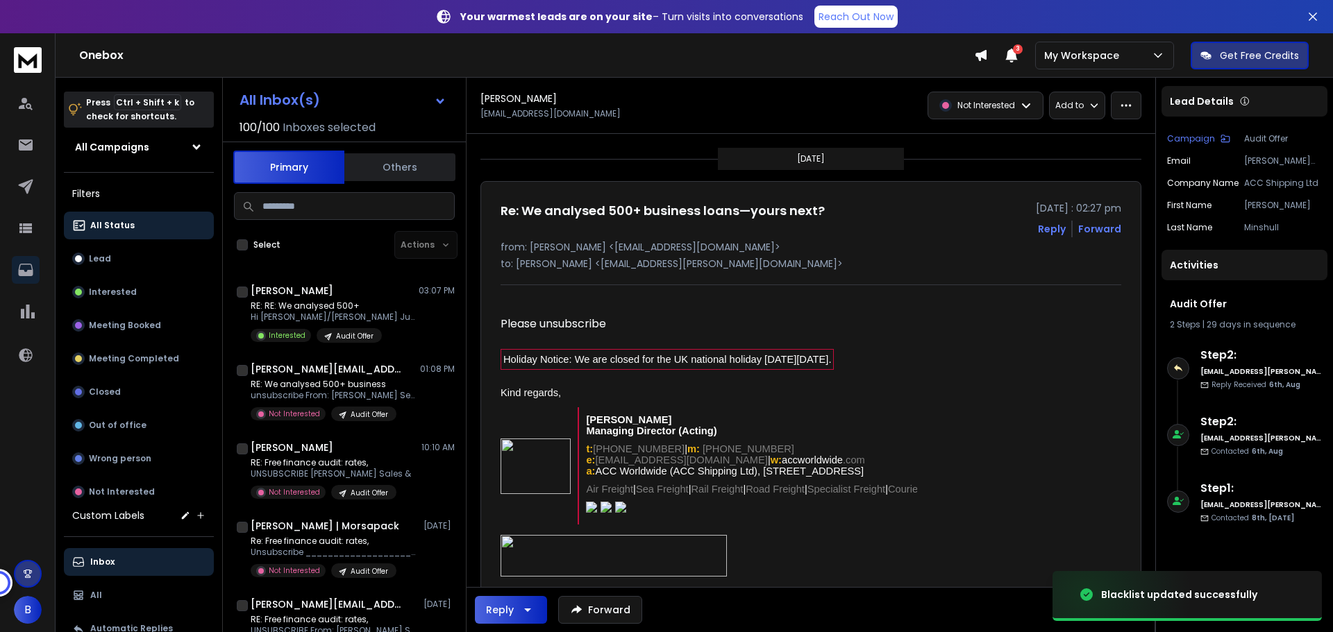
click at [393, 169] on button "Others" at bounding box center [399, 167] width 111 height 31
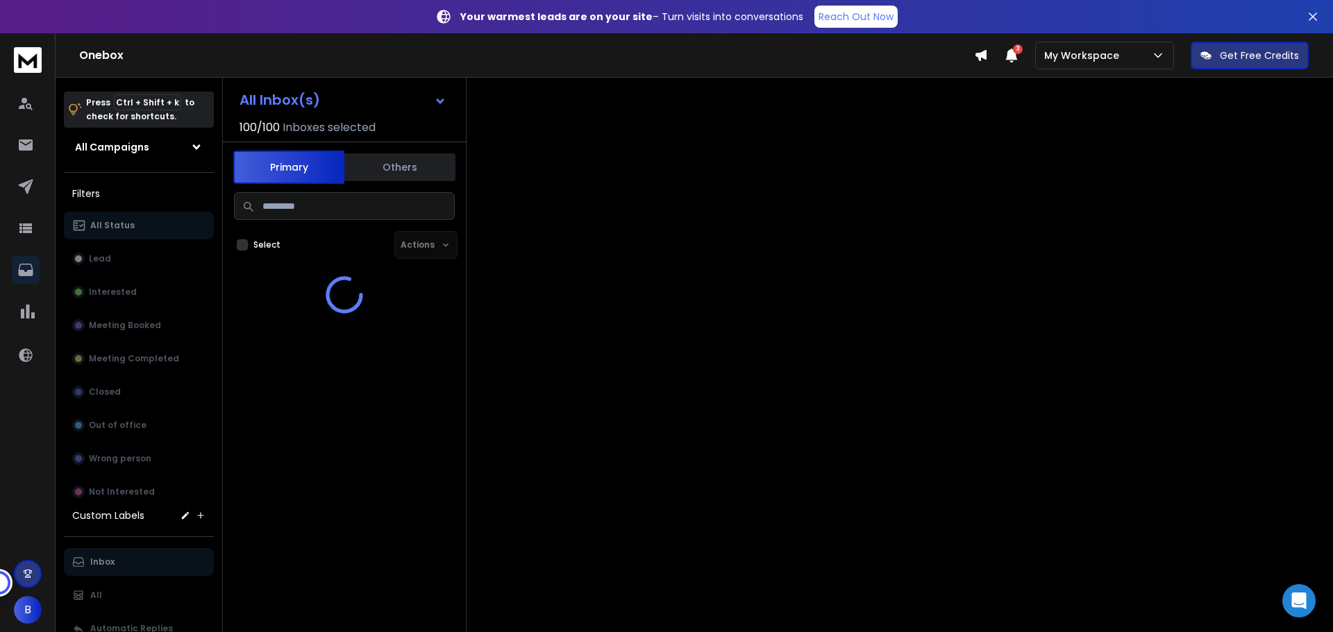
click at [271, 160] on button "Primary" at bounding box center [288, 167] width 111 height 33
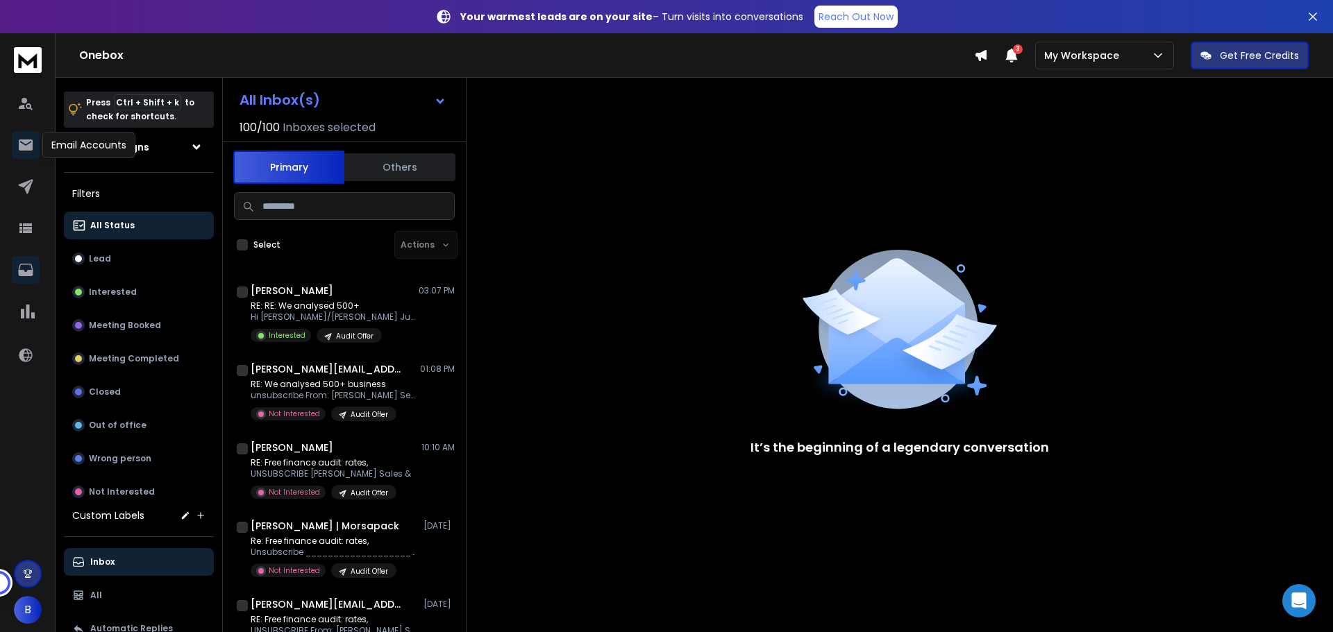
click at [31, 139] on icon at bounding box center [25, 145] width 17 height 17
